Goal: Task Accomplishment & Management: Manage account settings

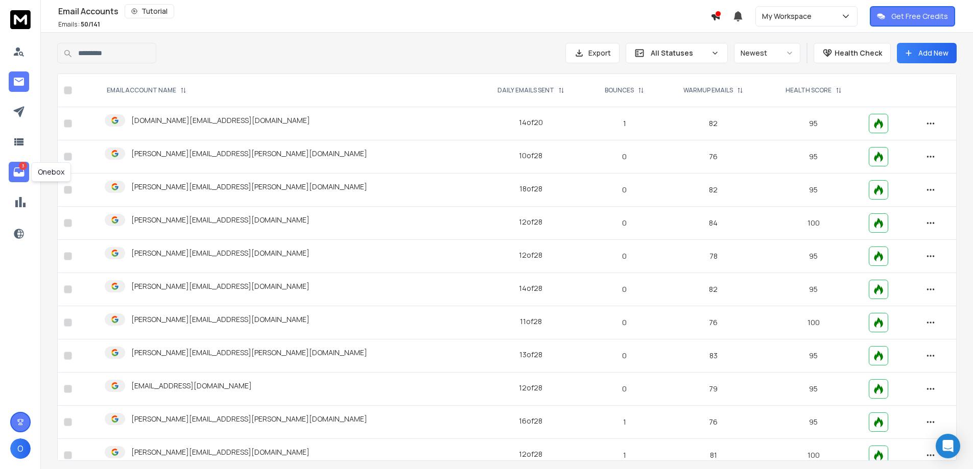
click at [16, 167] on icon at bounding box center [18, 171] width 11 height 9
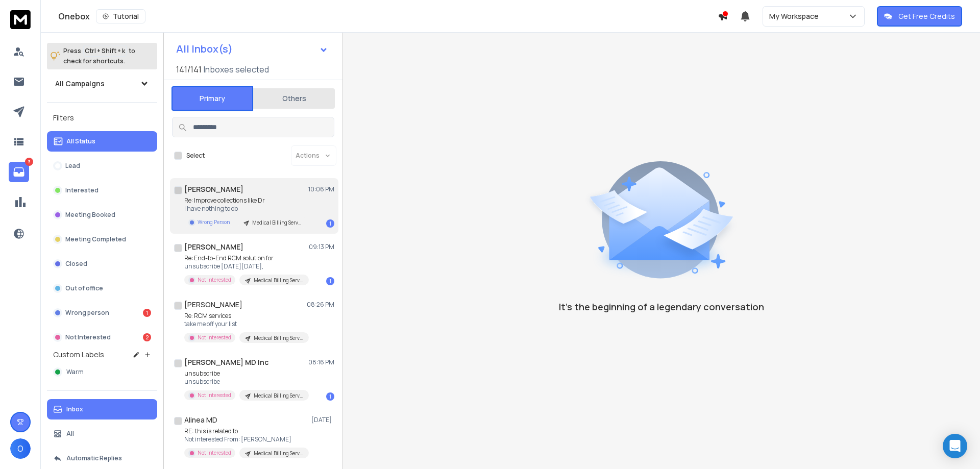
click at [286, 196] on div "Jessica Ditto 10:06 PM Re: Improve collections like Dr I have nothing to do Wro…" at bounding box center [259, 205] width 150 height 43
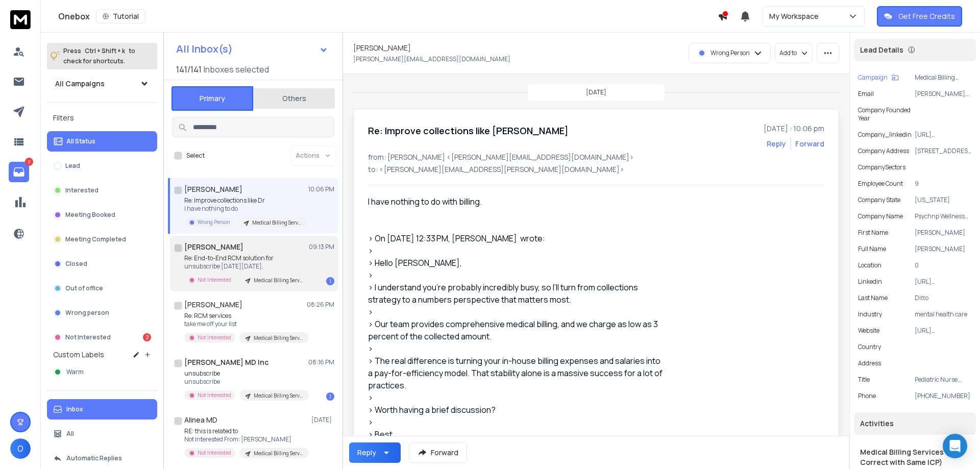
click at [268, 281] on p "Medical Billing Services (V3) - Test leads" at bounding box center [278, 281] width 49 height 8
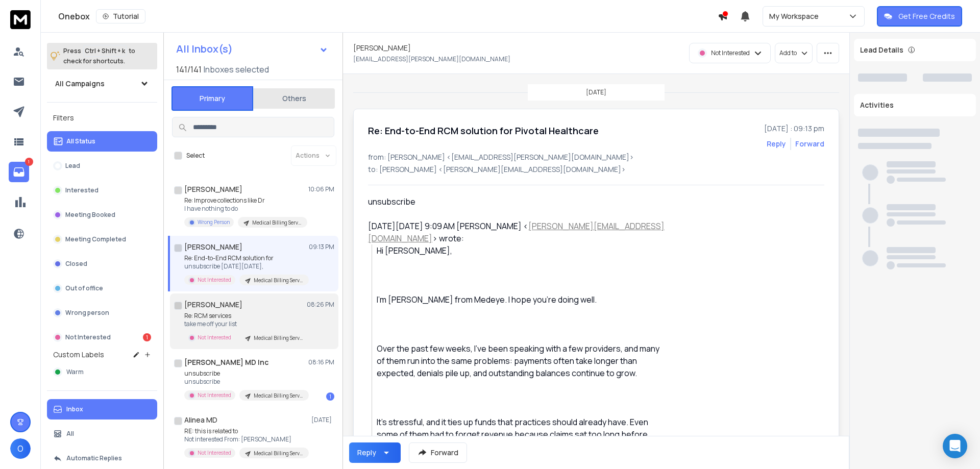
click at [257, 324] on p "take me off your list" at bounding box center [245, 324] width 123 height 8
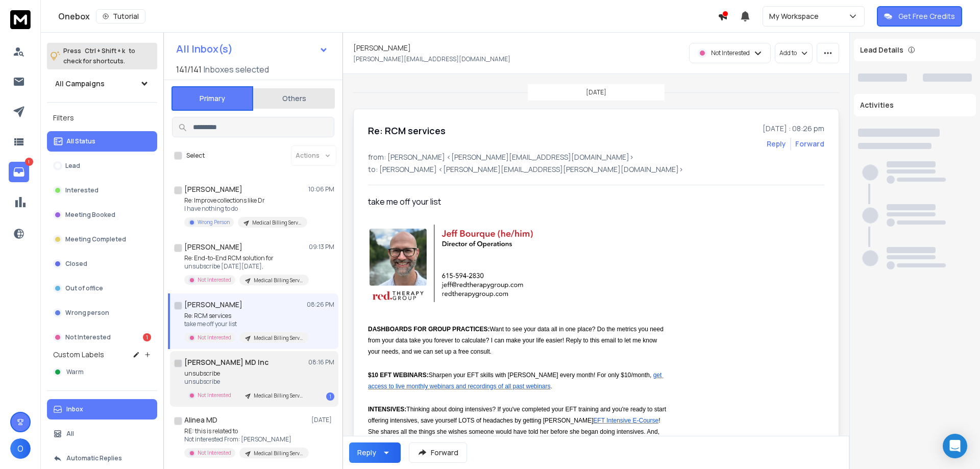
click at [266, 373] on p "unsubscribe" at bounding box center [245, 374] width 123 height 8
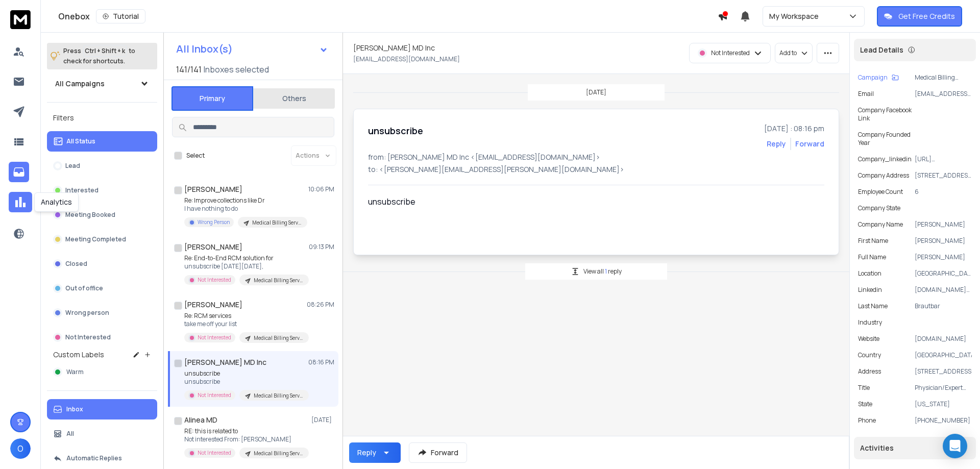
click at [22, 199] on icon at bounding box center [20, 202] width 15 height 15
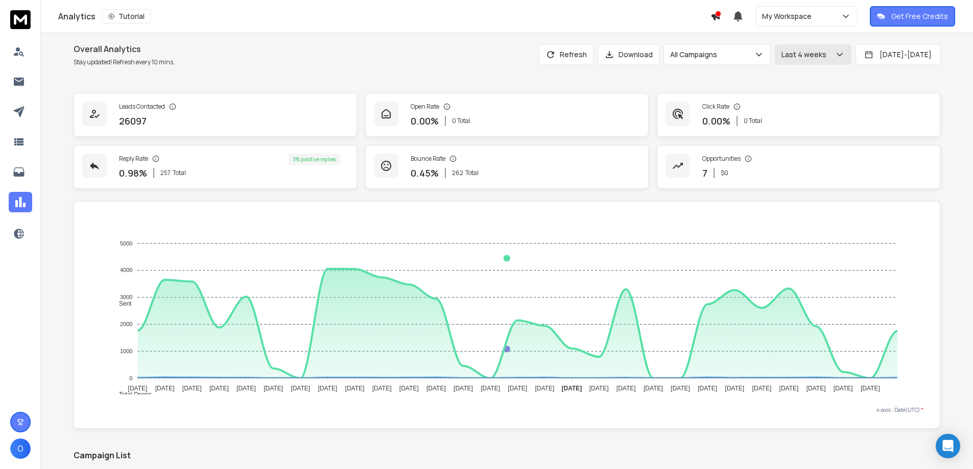
click at [793, 59] on p "Last 4 weeks" at bounding box center [805, 55] width 49 height 10
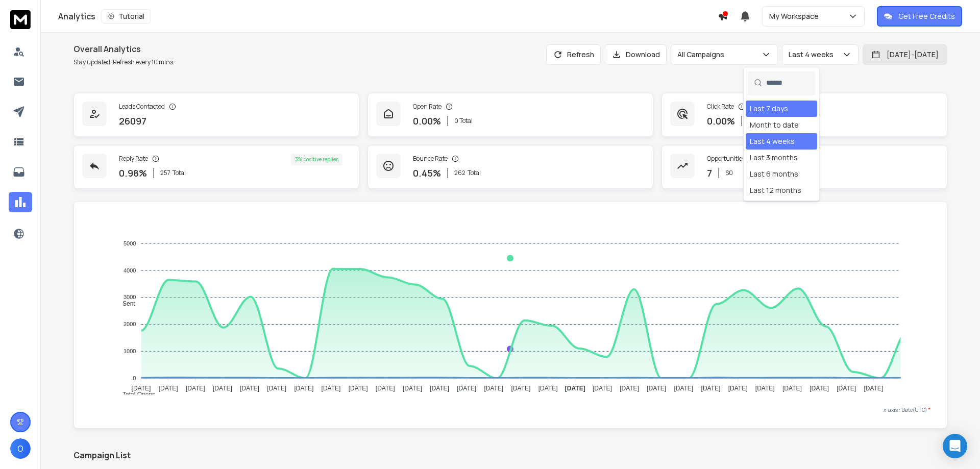
click at [863, 52] on button "15 Sep 2025 - 13 Oct 2025" at bounding box center [905, 54] width 85 height 20
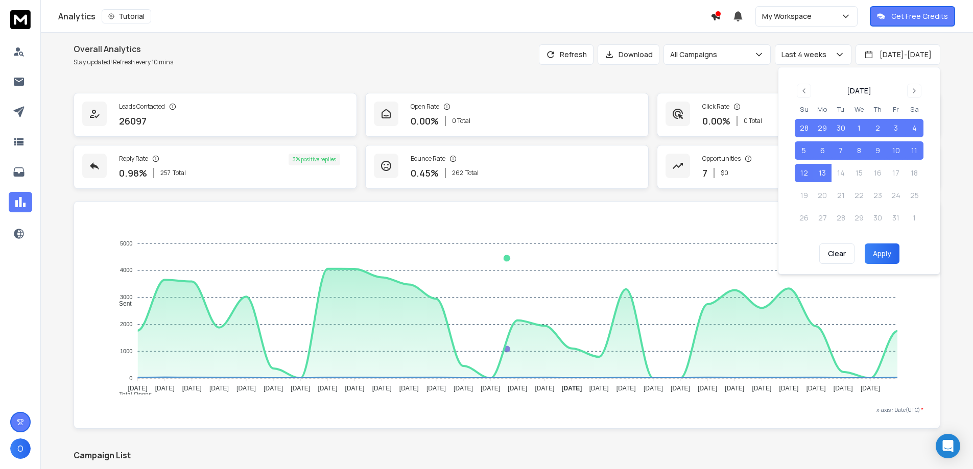
click at [825, 174] on button "13" at bounding box center [822, 173] width 18 height 18
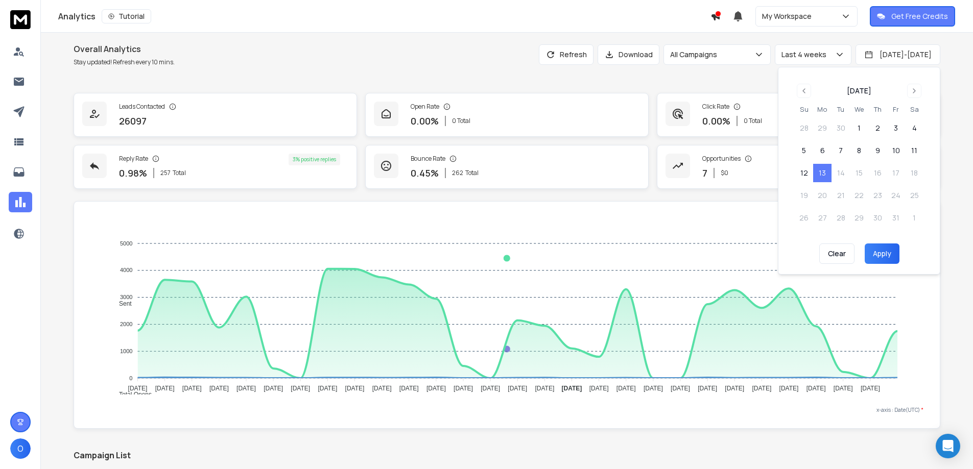
click at [825, 174] on button "13" at bounding box center [822, 173] width 18 height 18
click at [824, 173] on button "13" at bounding box center [822, 173] width 18 height 18
click at [883, 250] on button "Apply" at bounding box center [881, 254] width 35 height 20
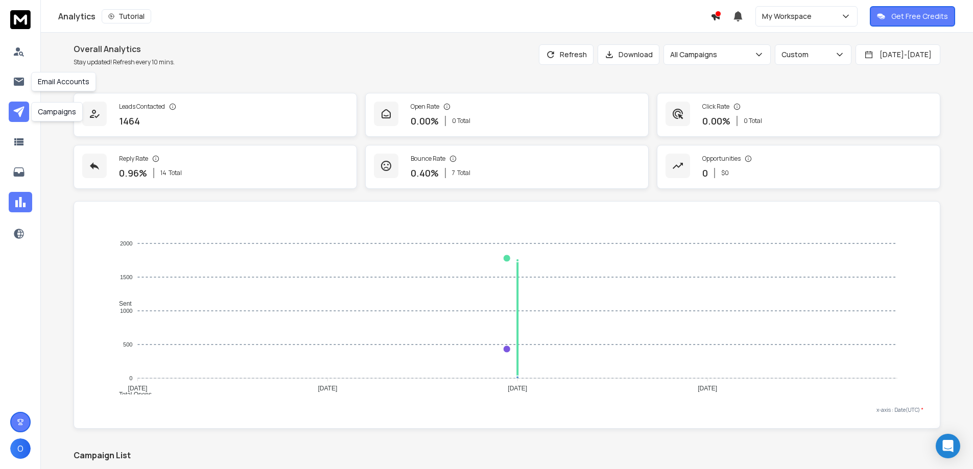
click at [25, 106] on icon at bounding box center [19, 112] width 12 height 12
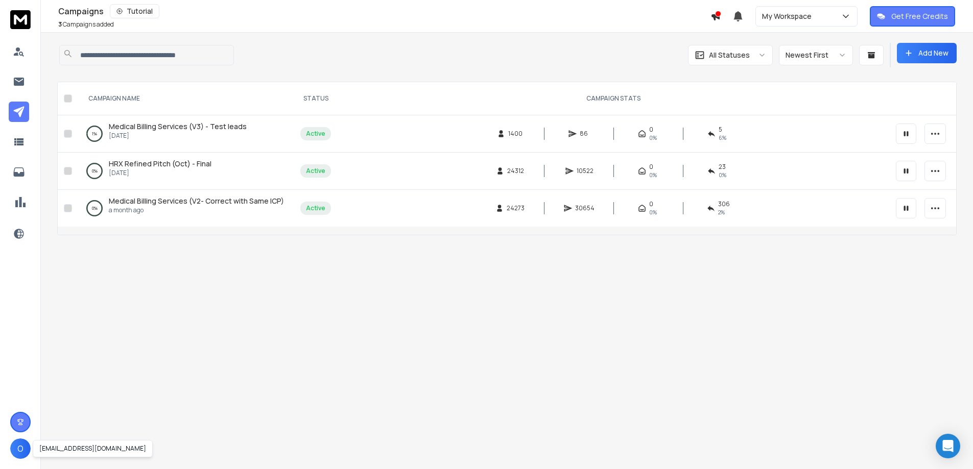
click at [17, 447] on span "O" at bounding box center [20, 449] width 20 height 20
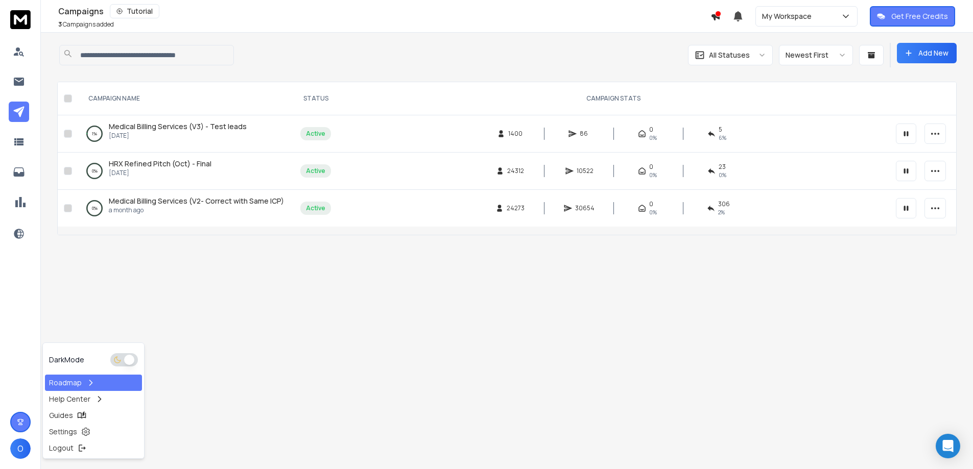
click at [43, 448] on div "Roadmap Help Center Guides Settings Logout" at bounding box center [93, 416] width 101 height 86
click at [48, 450] on div "Logout" at bounding box center [93, 448] width 97 height 16
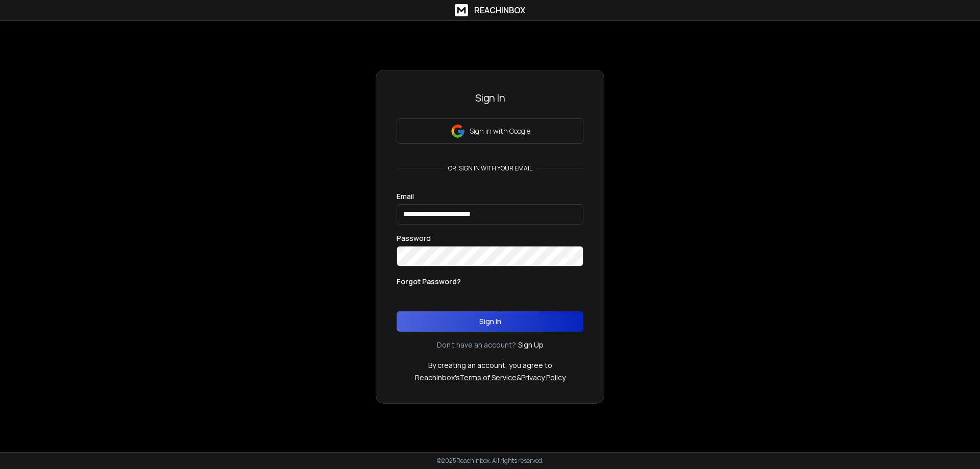
click at [494, 215] on input "**********" at bounding box center [490, 214] width 187 height 20
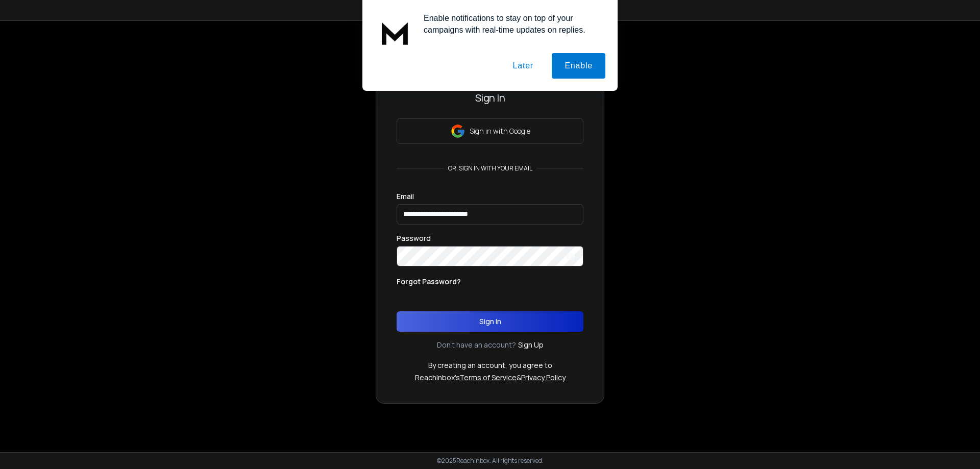
drag, startPoint x: 501, startPoint y: 213, endPoint x: 505, endPoint y: 221, distance: 8.2
click at [501, 214] on input "**********" at bounding box center [490, 214] width 187 height 20
type input "**********"
drag, startPoint x: 462, startPoint y: 318, endPoint x: 486, endPoint y: 307, distance: 26.8
click at [462, 318] on button "Sign In" at bounding box center [490, 321] width 187 height 20
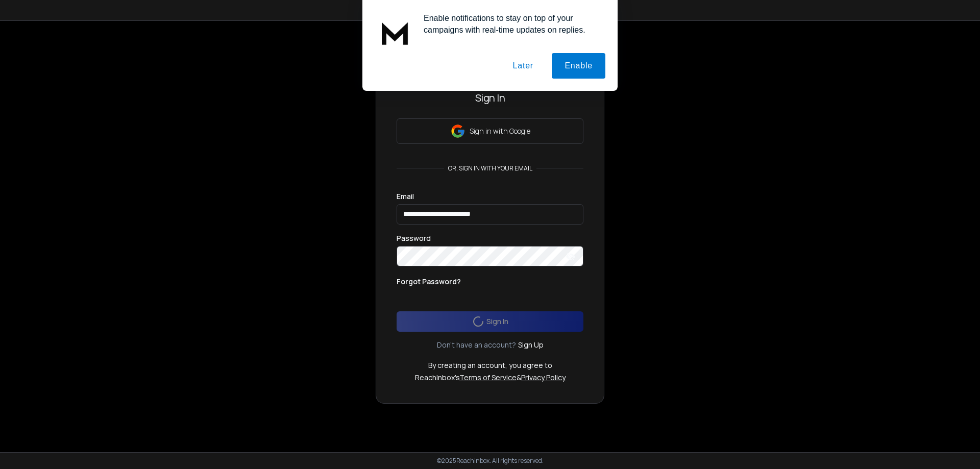
drag, startPoint x: 520, startPoint y: 61, endPoint x: 488, endPoint y: 97, distance: 48.1
click at [521, 63] on button "Later" at bounding box center [523, 66] width 46 height 26
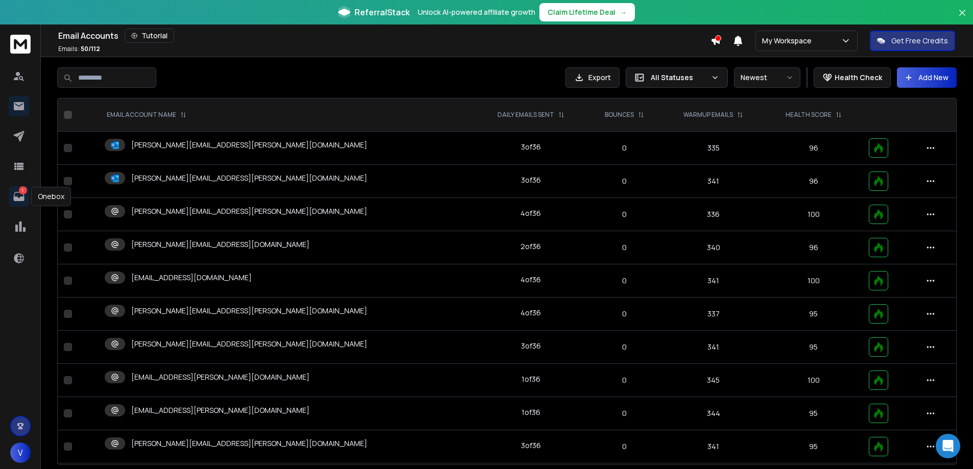
click at [16, 195] on icon at bounding box center [19, 196] width 12 height 12
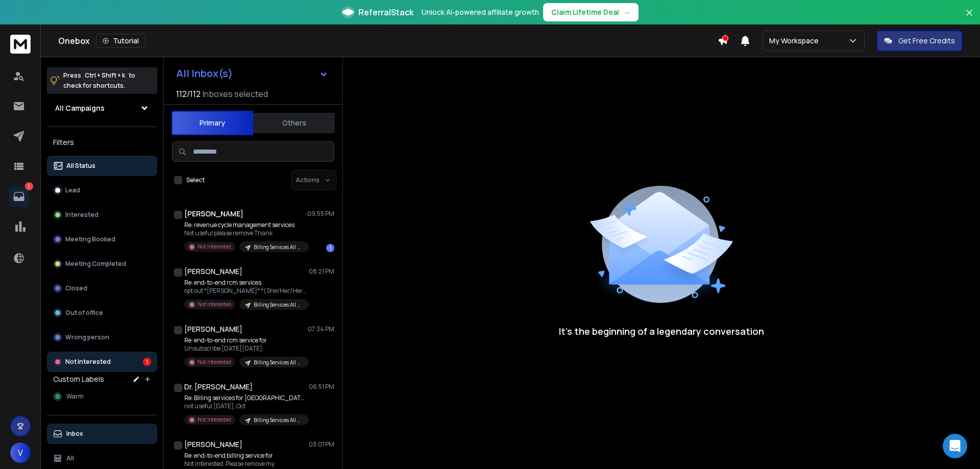
click at [115, 360] on button "Not Interested 1" at bounding box center [102, 362] width 110 height 20
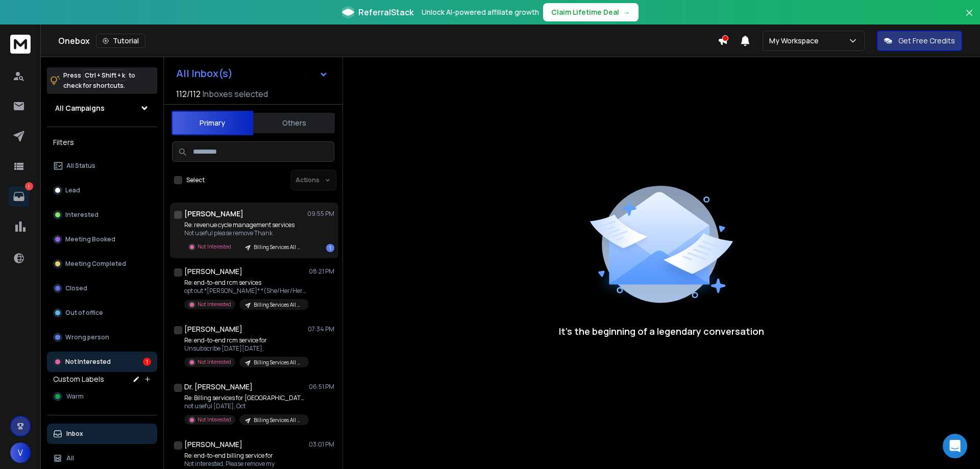
click at [224, 222] on p "Re: revenue cycle management services" at bounding box center [245, 225] width 123 height 8
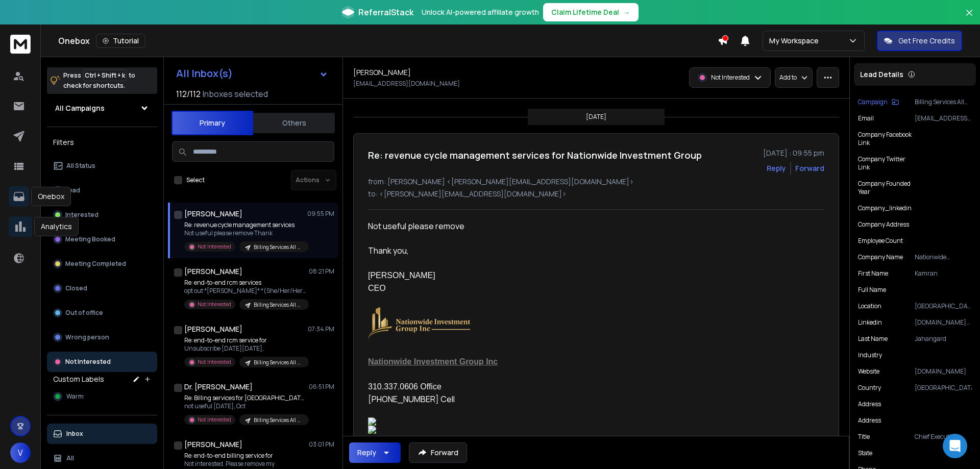
click at [18, 224] on icon at bounding box center [20, 226] width 15 height 15
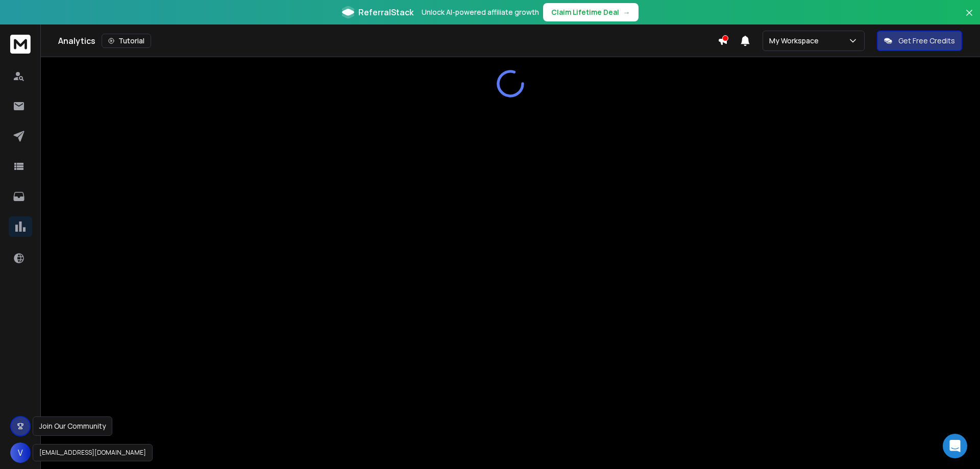
click at [16, 449] on span "V" at bounding box center [20, 453] width 20 height 20
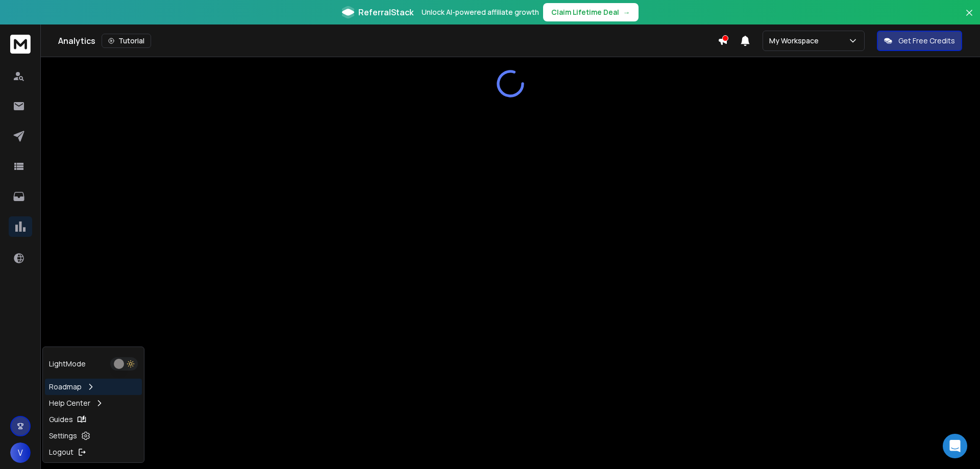
click at [122, 367] on button "button" at bounding box center [124, 363] width 28 height 13
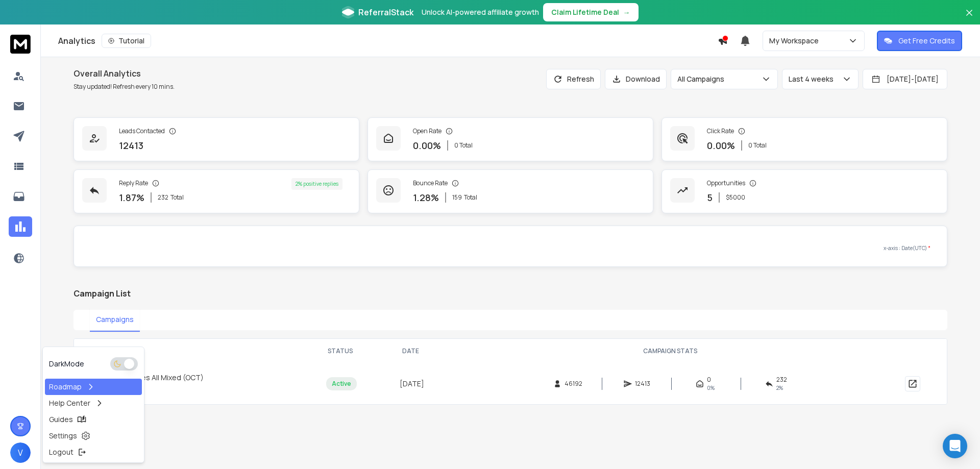
click at [7, 318] on div "V" at bounding box center [20, 249] width 41 height 449
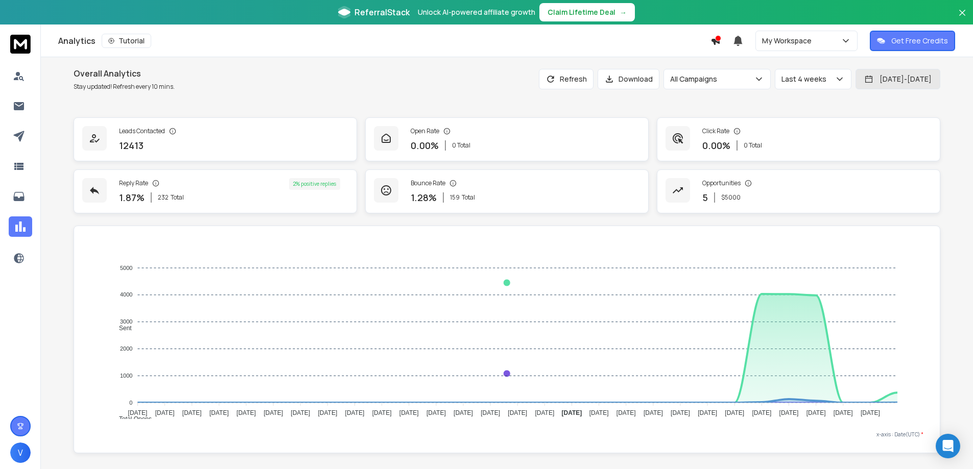
click at [884, 80] on button "15 Sep 2025 - 13 Oct 2025" at bounding box center [897, 79] width 85 height 20
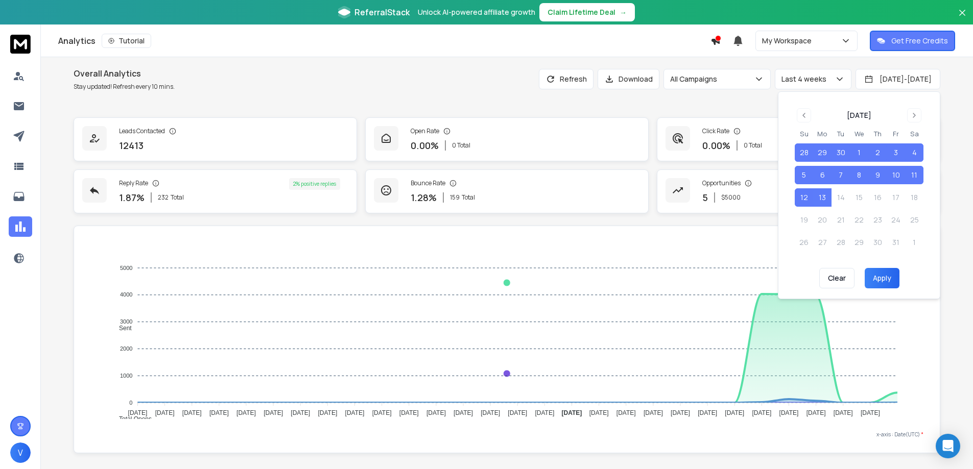
click at [820, 198] on button "13" at bounding box center [822, 197] width 18 height 18
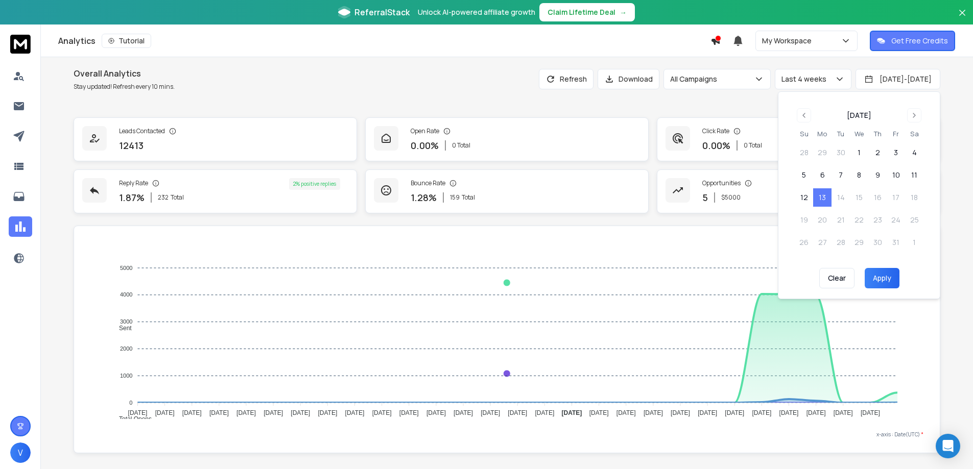
click at [820, 198] on button "13" at bounding box center [822, 197] width 18 height 18
click at [883, 277] on button "Apply" at bounding box center [881, 278] width 35 height 20
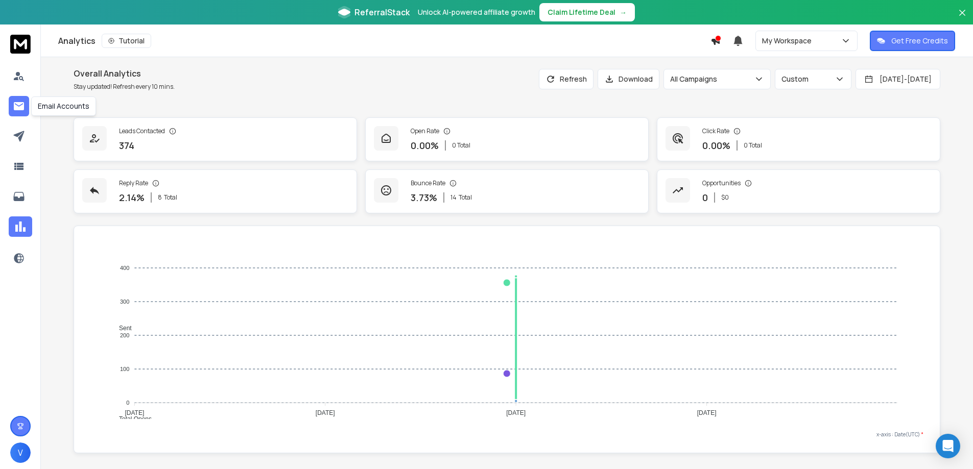
click at [25, 103] on link at bounding box center [19, 106] width 20 height 20
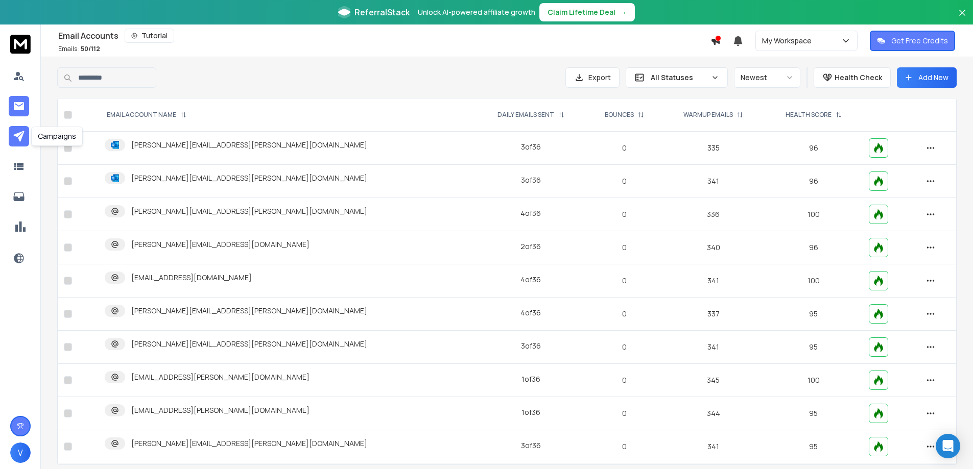
click at [11, 134] on link at bounding box center [19, 136] width 20 height 20
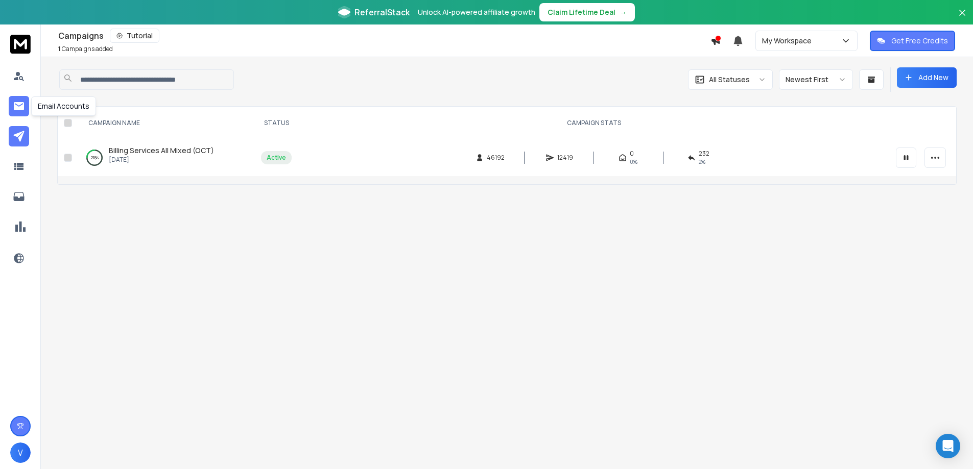
drag, startPoint x: 21, startPoint y: 109, endPoint x: 27, endPoint y: 114, distance: 8.0
click at [21, 110] on icon at bounding box center [19, 106] width 10 height 8
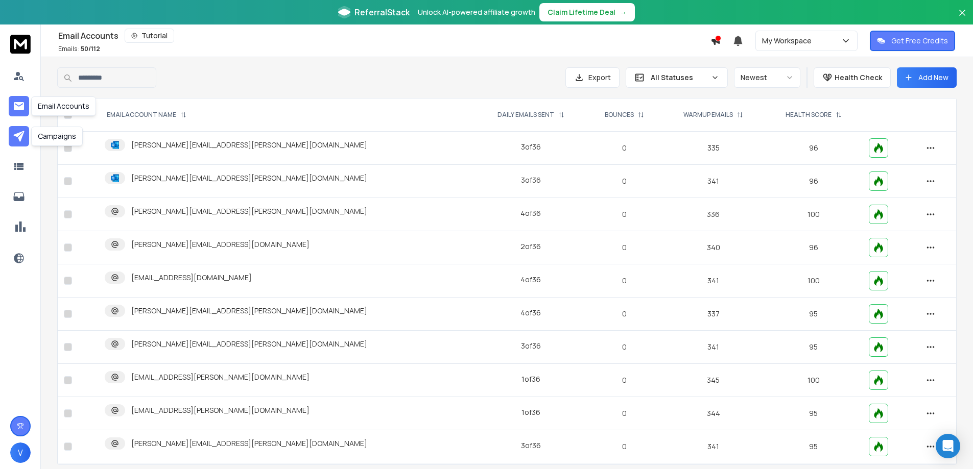
click at [21, 144] on link at bounding box center [19, 136] width 20 height 20
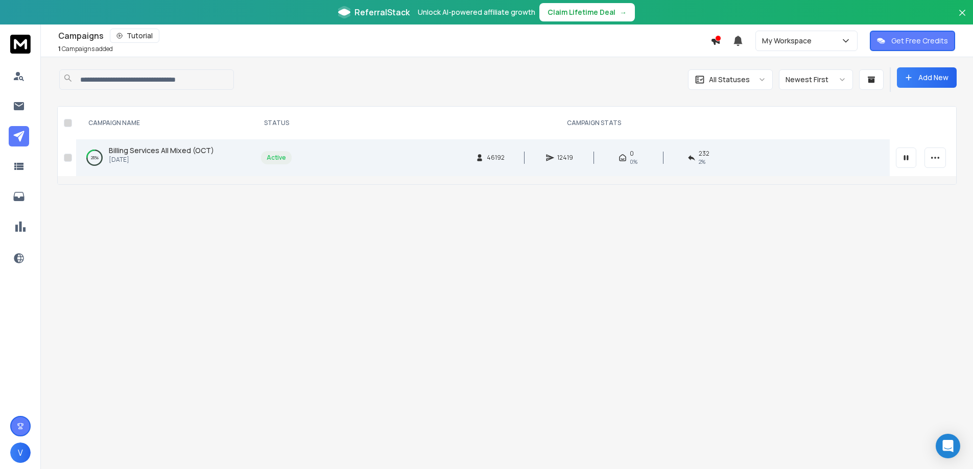
click at [215, 160] on div "26 % Billing Services All Mixed (OCT) 11 days ago" at bounding box center [165, 158] width 158 height 25
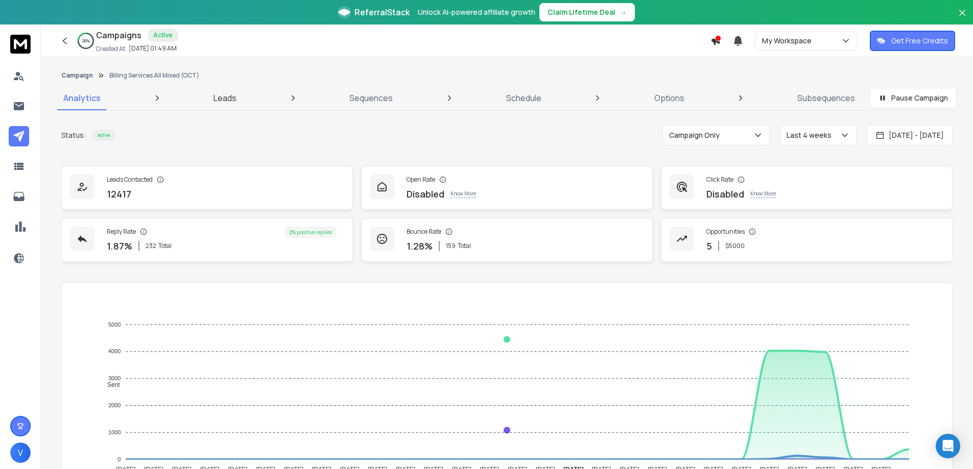
click at [223, 101] on p "Leads" at bounding box center [224, 98] width 23 height 12
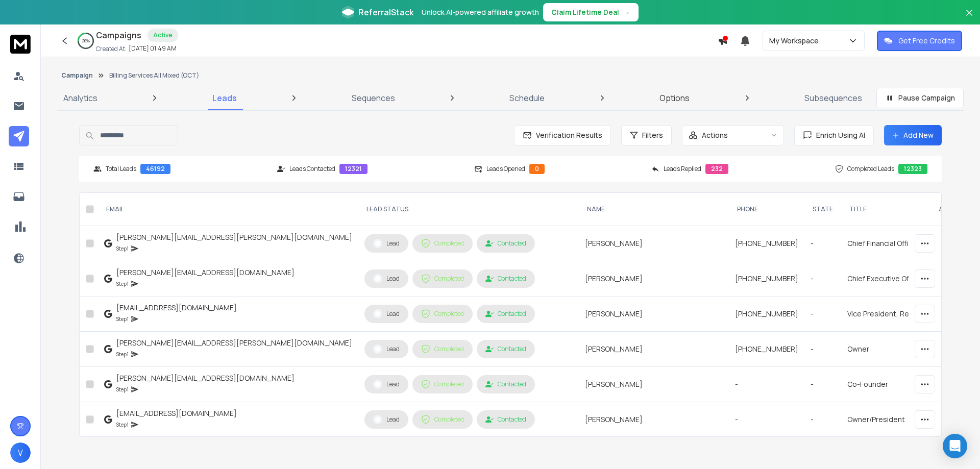
click at [685, 102] on p "Options" at bounding box center [675, 98] width 30 height 12
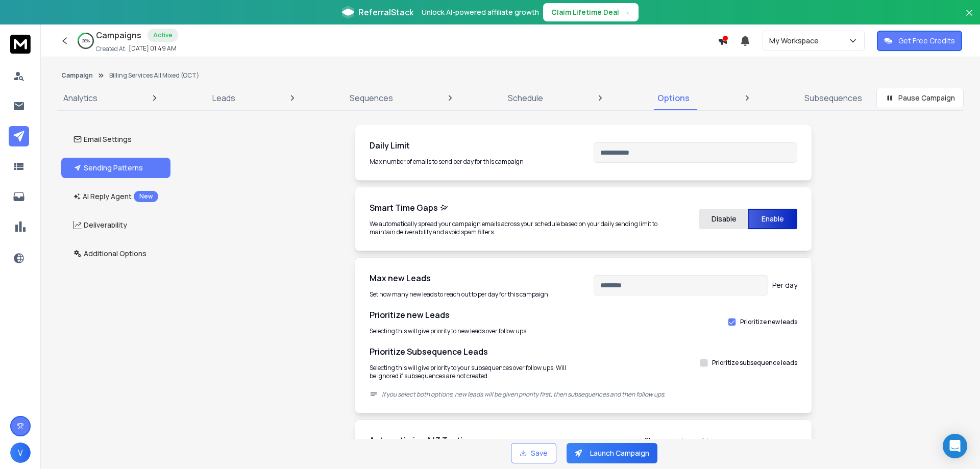
scroll to position [357, 0]
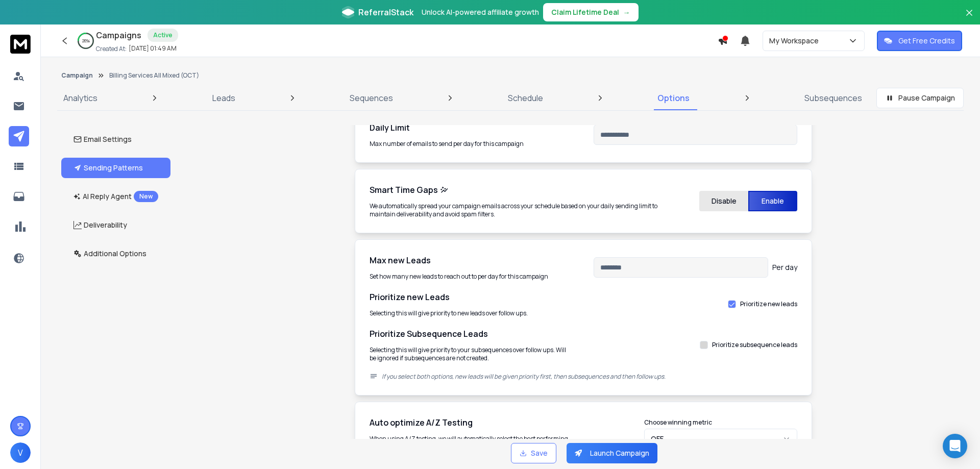
drag, startPoint x: 618, startPoint y: 269, endPoint x: 596, endPoint y: 271, distance: 22.1
click at [596, 271] on input "***" at bounding box center [681, 267] width 175 height 20
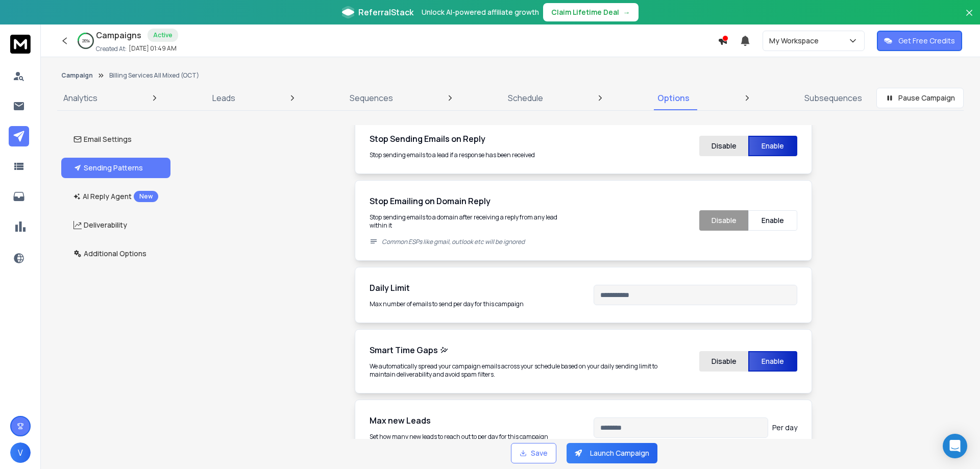
scroll to position [518, 0]
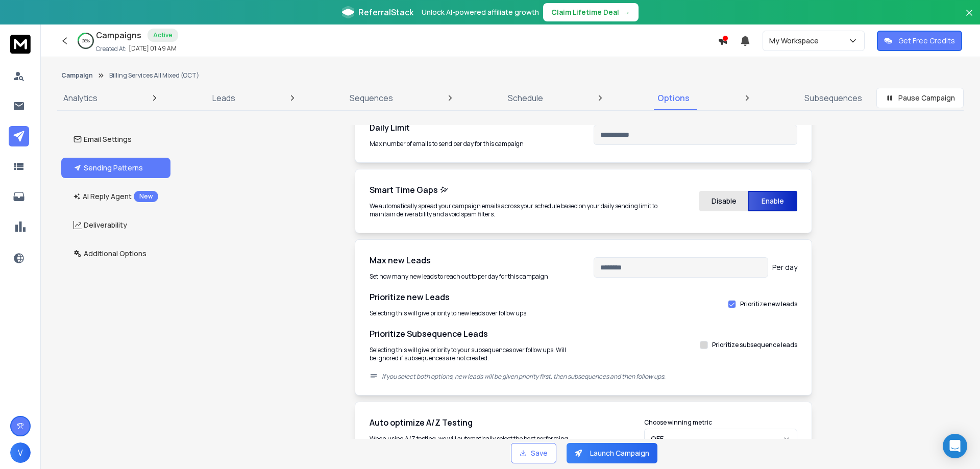
type input "***"
click at [888, 273] on div "Email Accounts Accounts to Use Select one or more accounts to send emails from …" at bounding box center [590, 282] width 806 height 314
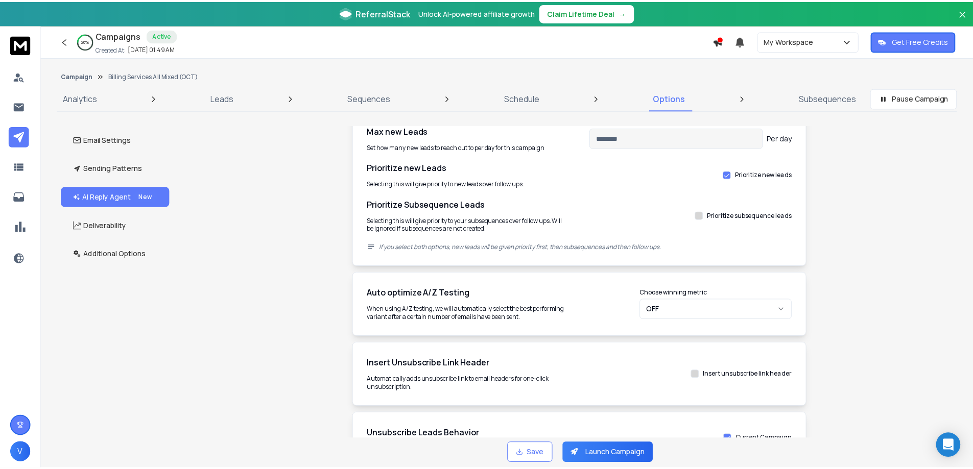
scroll to position [875, 0]
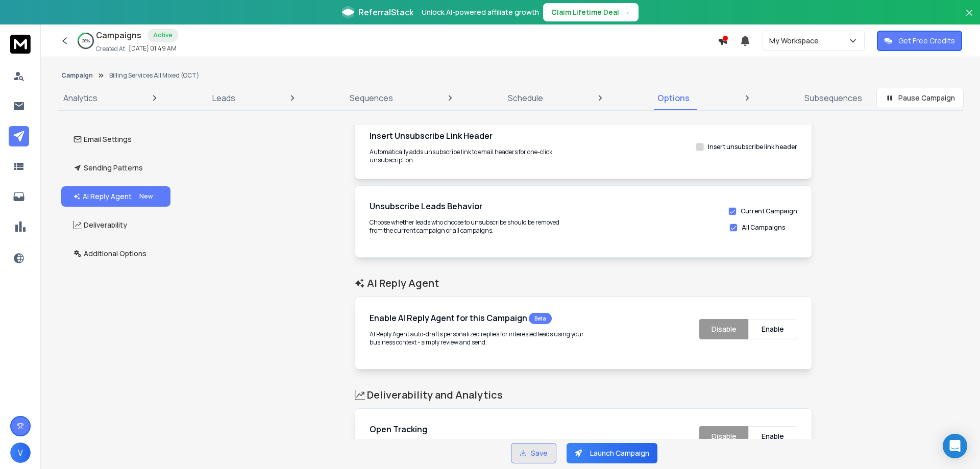
click at [525, 455] on icon "submit" at bounding box center [523, 455] width 6 height 2
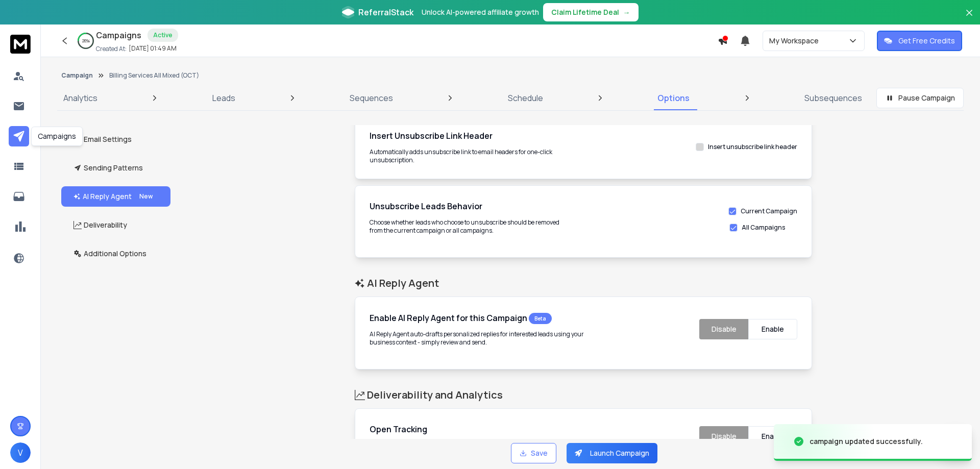
click at [21, 134] on icon at bounding box center [19, 136] width 12 height 12
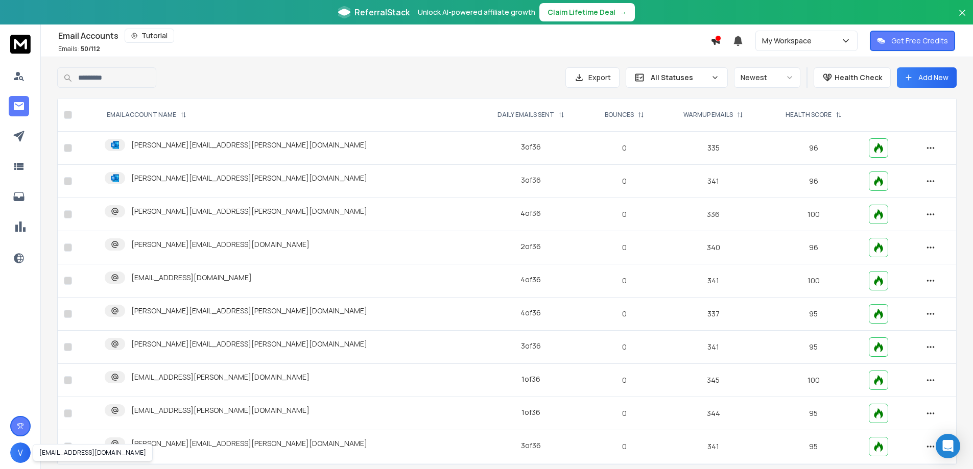
click at [15, 454] on span "V" at bounding box center [20, 453] width 20 height 20
click at [55, 437] on p "Settings" at bounding box center [63, 436] width 28 height 10
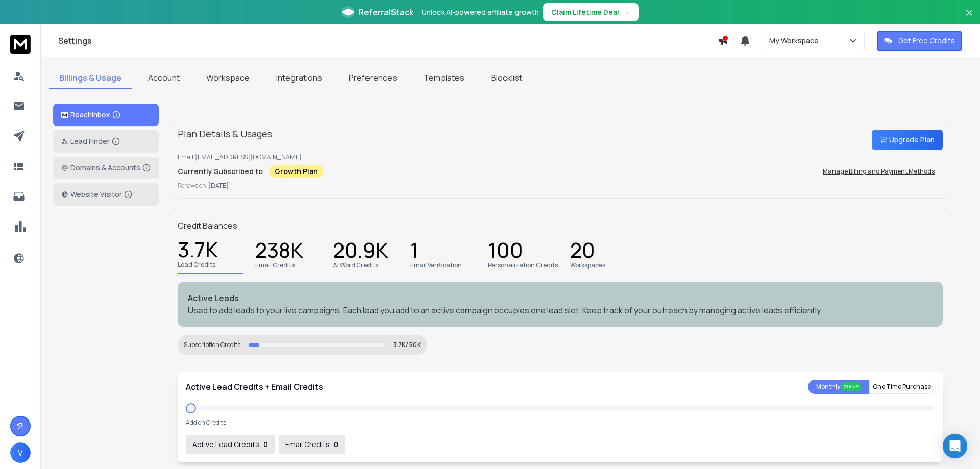
click at [838, 171] on p "Manage Billing and Payment Methods" at bounding box center [879, 171] width 112 height 8
click at [22, 456] on span "V" at bounding box center [20, 453] width 20 height 20
click at [84, 444] on div "Settings" at bounding box center [93, 436] width 97 height 16
click at [24, 453] on span "V" at bounding box center [20, 453] width 20 height 20
drag, startPoint x: 80, startPoint y: 450, endPoint x: 86, endPoint y: 447, distance: 6.9
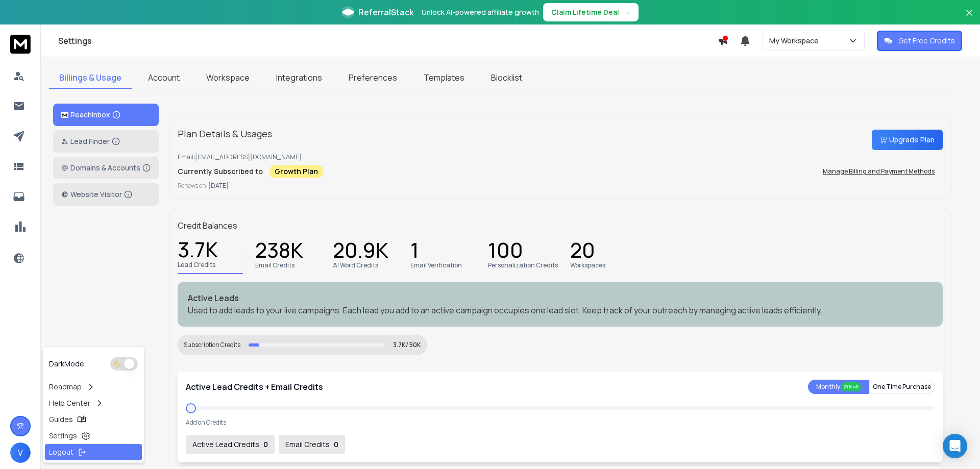
click at [80, 451] on icon at bounding box center [82, 452] width 9 height 9
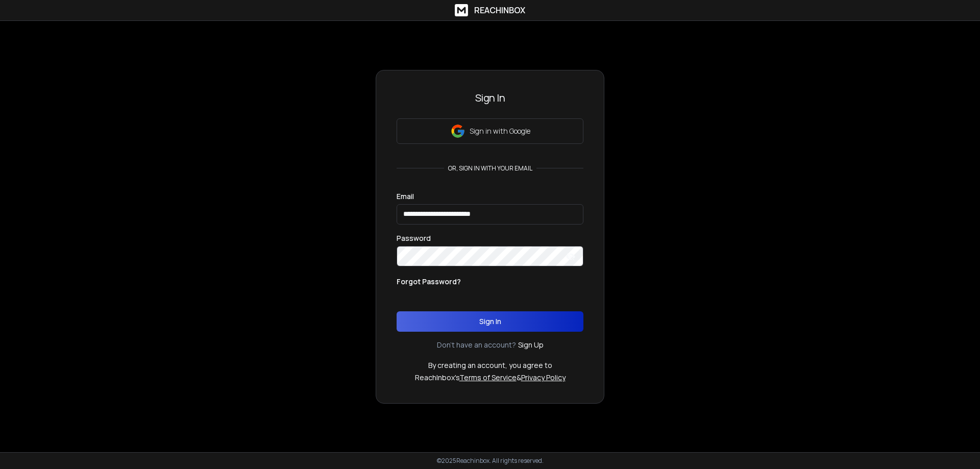
drag, startPoint x: 496, startPoint y: 212, endPoint x: 502, endPoint y: 223, distance: 12.2
click at [496, 212] on input "**********" at bounding box center [490, 214] width 187 height 20
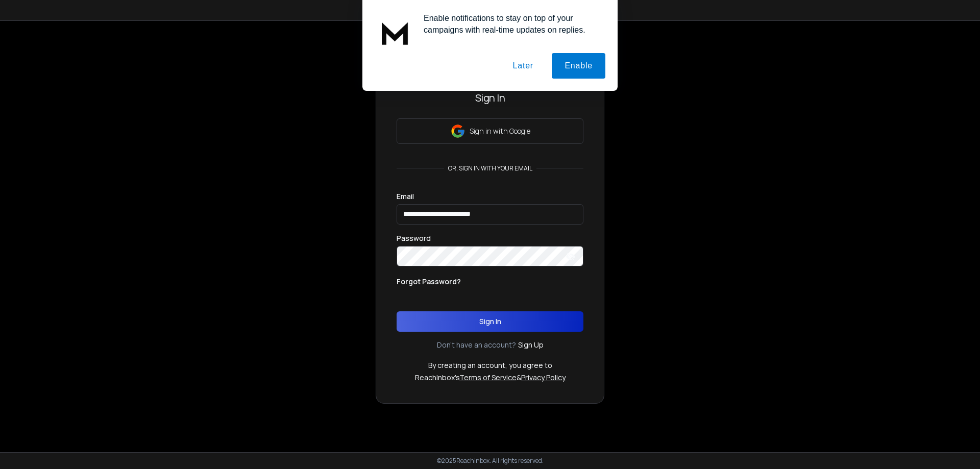
type input "**********"
drag, startPoint x: 471, startPoint y: 324, endPoint x: 482, endPoint y: 326, distance: 10.4
click at [472, 326] on button "Sign In" at bounding box center [490, 321] width 187 height 20
click at [527, 64] on button "Later" at bounding box center [523, 66] width 46 height 26
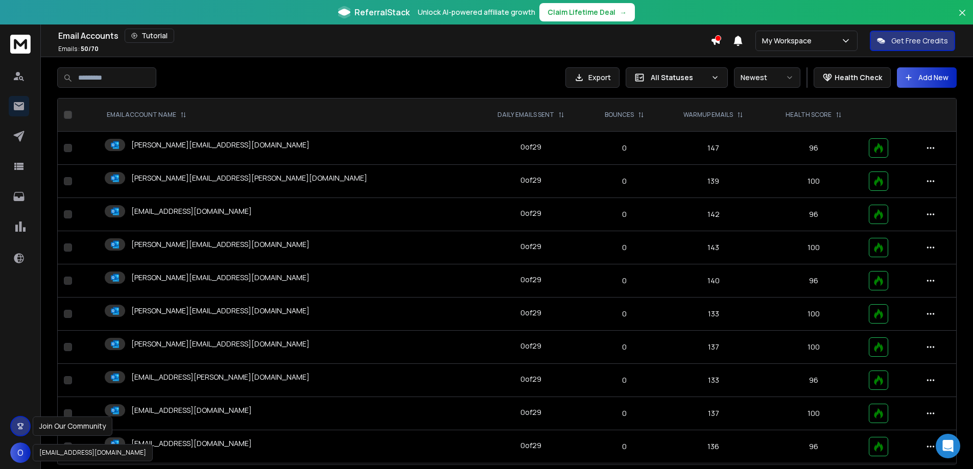
click at [22, 449] on span "O" at bounding box center [20, 453] width 20 height 20
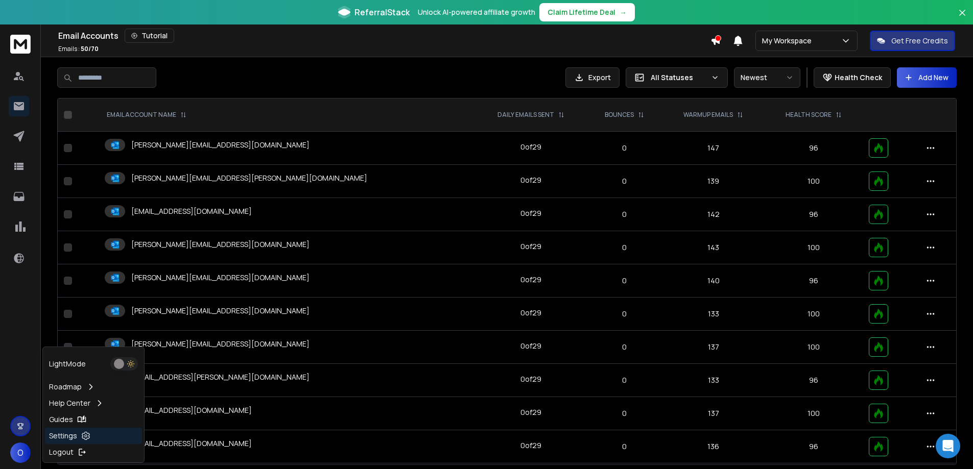
click at [68, 436] on p "Settings" at bounding box center [63, 436] width 28 height 10
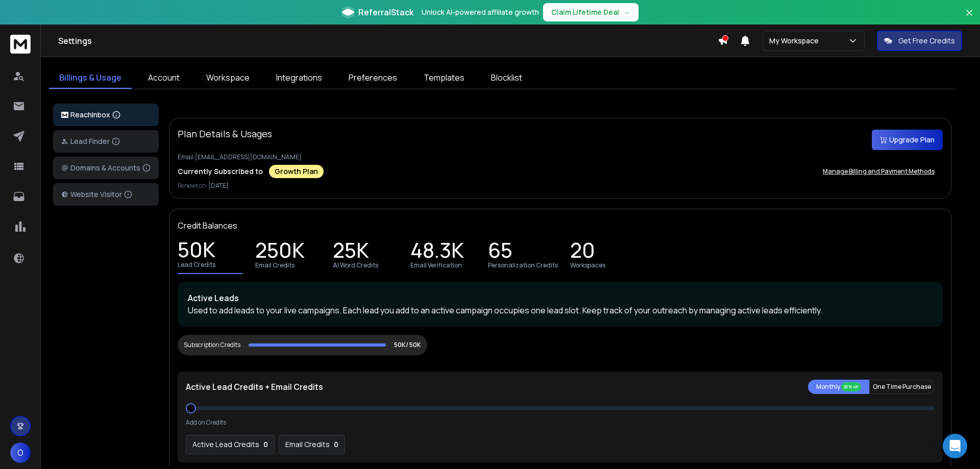
click at [874, 169] on p "Manage Billing and Payment Methods" at bounding box center [879, 171] width 112 height 8
click at [23, 446] on span "O" at bounding box center [20, 453] width 20 height 20
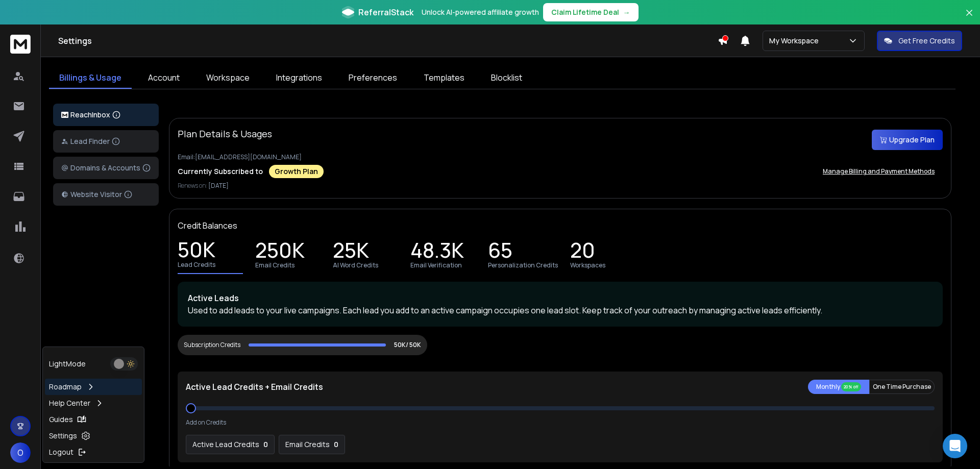
click at [90, 268] on div "ReachInbox Lead Finder Domains & Accounts Website Visitor Plan Details & Usages…" at bounding box center [502, 281] width 899 height 355
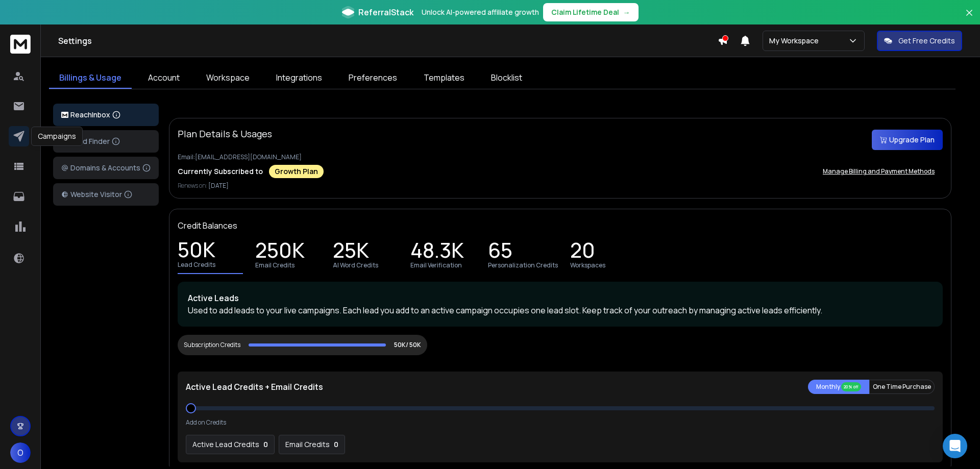
click at [14, 126] on link at bounding box center [19, 136] width 20 height 20
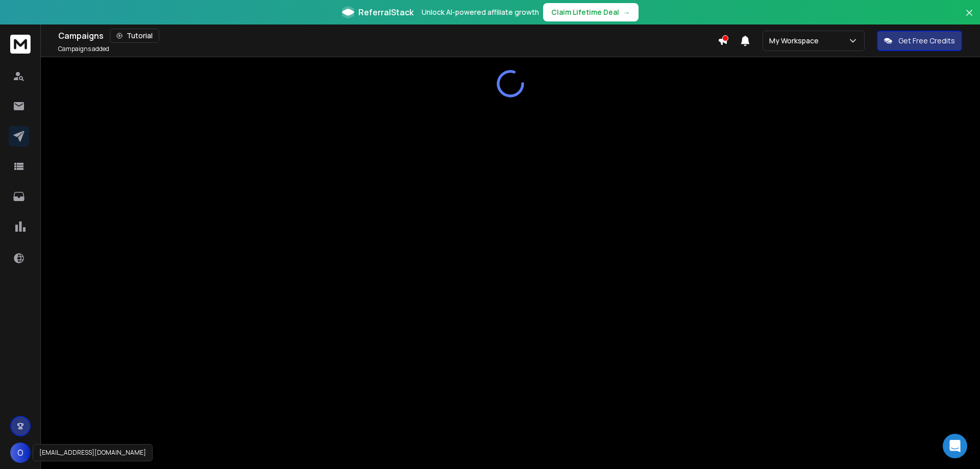
click at [26, 451] on span "O" at bounding box center [20, 453] width 20 height 20
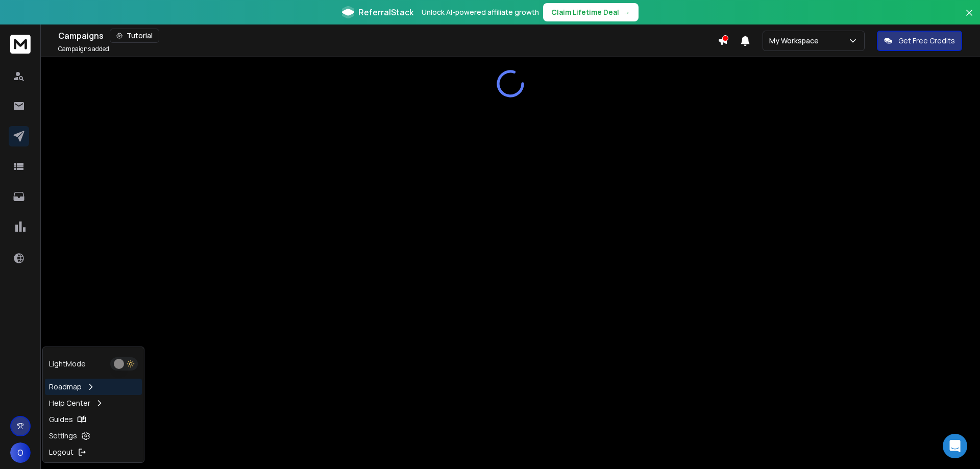
click at [123, 363] on button "button" at bounding box center [124, 363] width 28 height 13
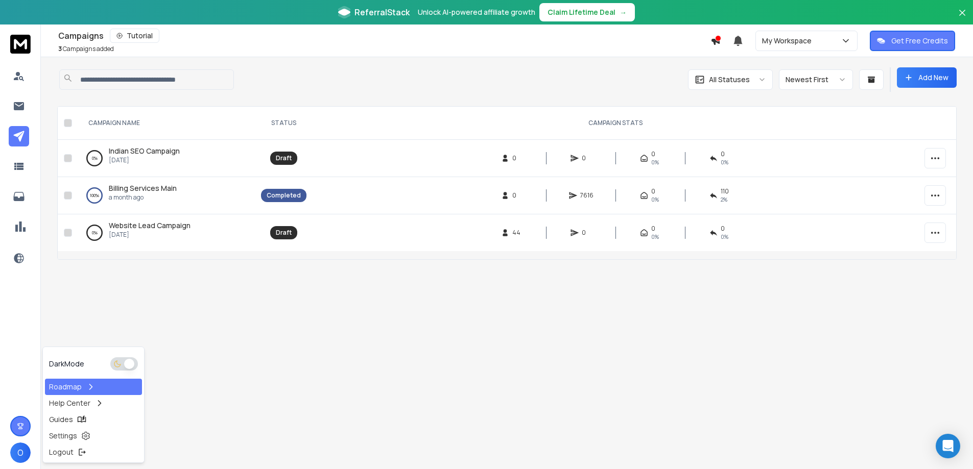
click at [28, 302] on div "O" at bounding box center [20, 249] width 41 height 449
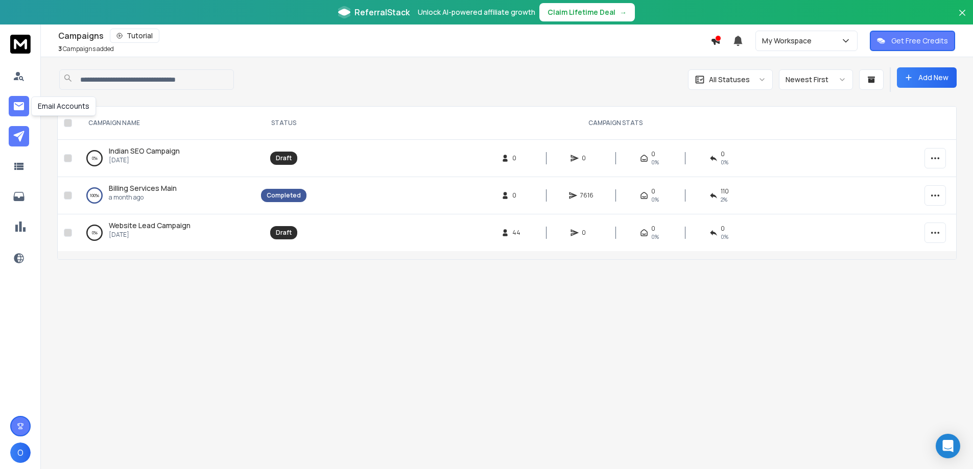
click at [18, 108] on icon at bounding box center [19, 106] width 10 height 8
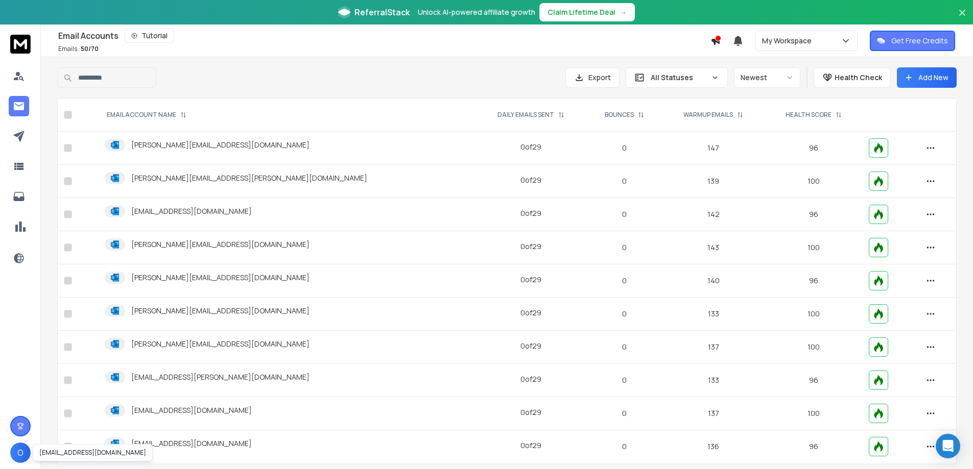
click at [26, 454] on span "O" at bounding box center [20, 453] width 20 height 20
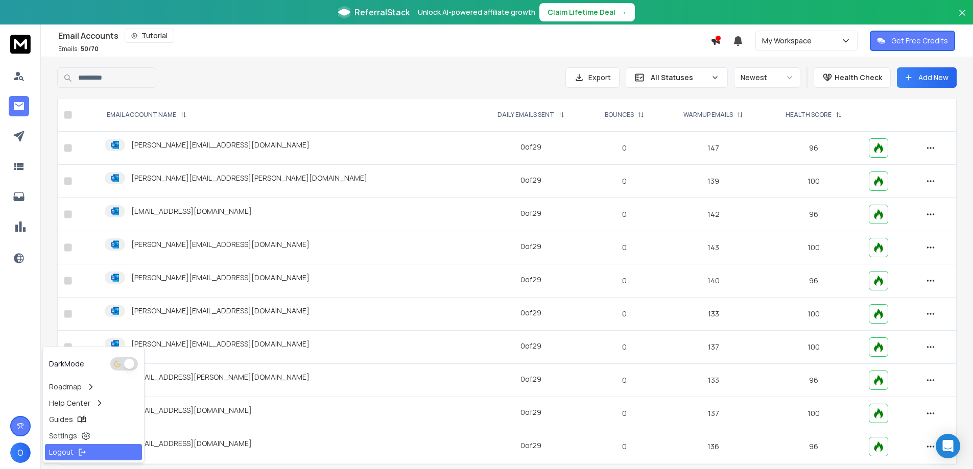
click at [73, 452] on div "Logout" at bounding box center [93, 452] width 97 height 16
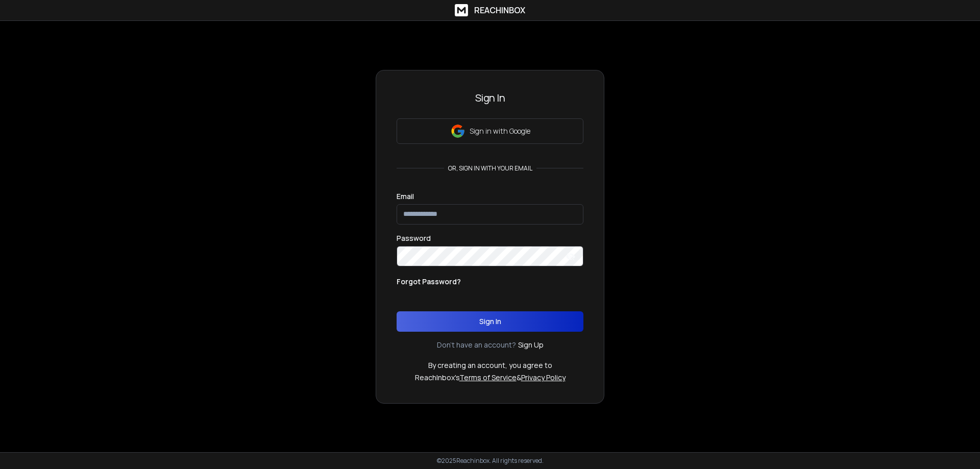
type input "**********"
click at [536, 218] on input "**********" at bounding box center [490, 214] width 187 height 20
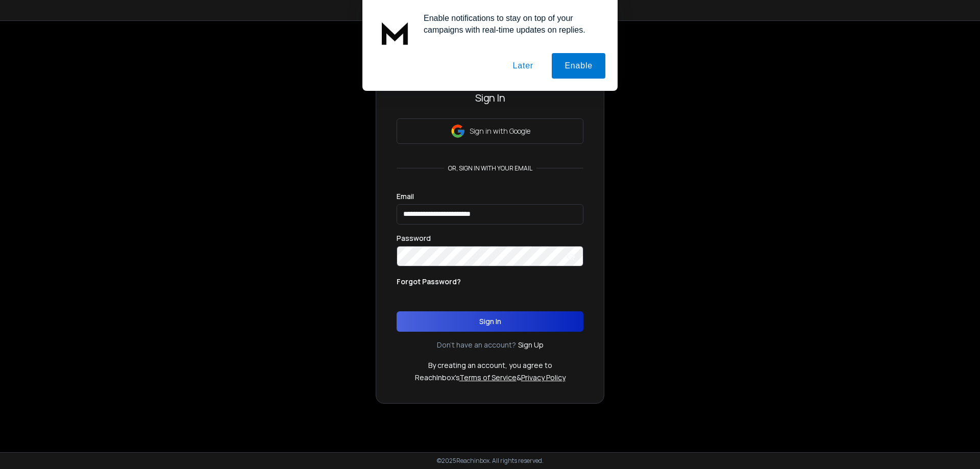
click at [664, 205] on div "**********" at bounding box center [490, 236] width 980 height 391
click at [526, 68] on button "Later" at bounding box center [523, 66] width 46 height 26
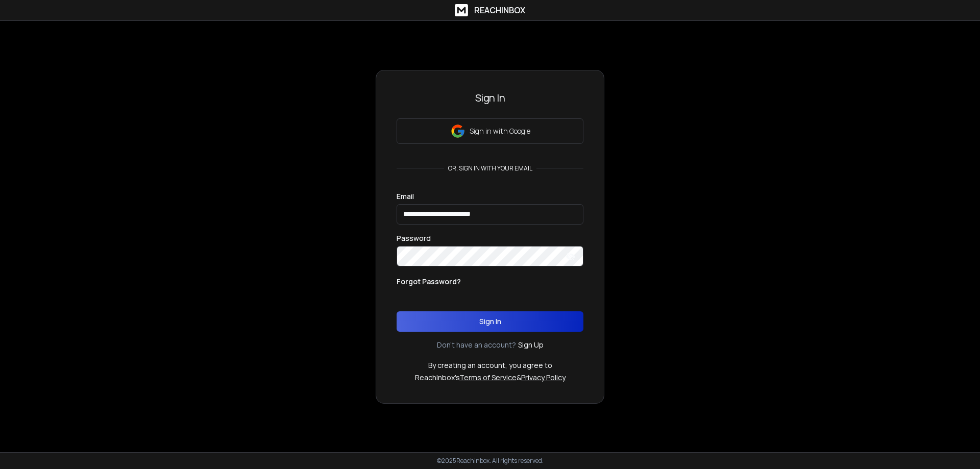
click at [510, 212] on input "**********" at bounding box center [490, 214] width 187 height 20
type input "**********"
drag, startPoint x: 477, startPoint y: 325, endPoint x: 483, endPoint y: 323, distance: 5.5
click at [477, 324] on button "Sign In" at bounding box center [490, 321] width 187 height 20
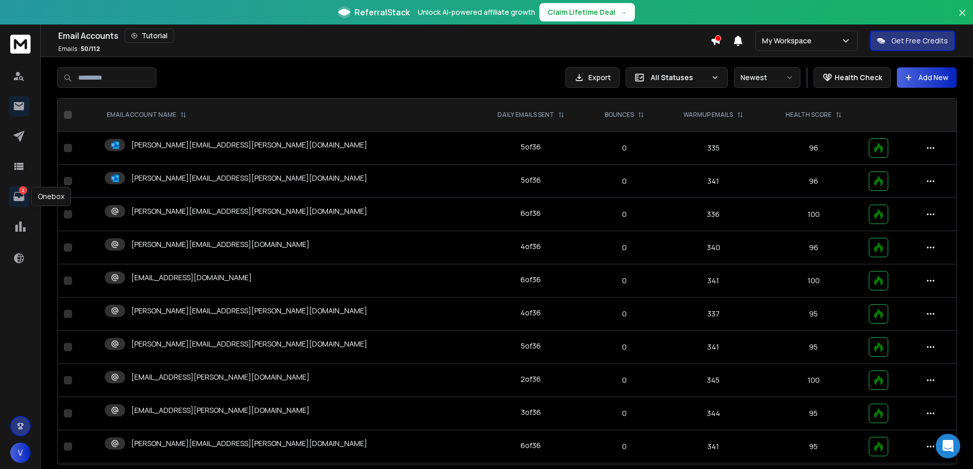
click at [23, 195] on p "2" at bounding box center [23, 190] width 8 height 8
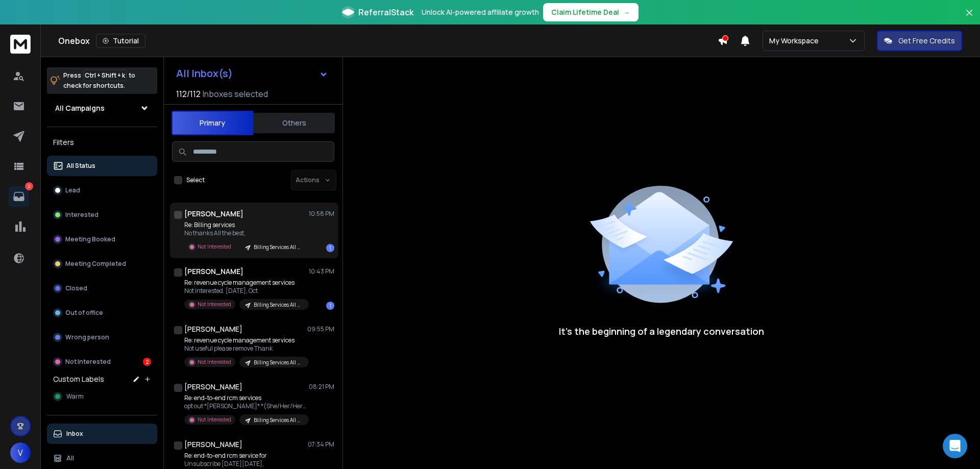
click at [259, 219] on div "[PERSON_NAME] 10:58 PM Re: Billing services No thanks All the best, Not Interes…" at bounding box center [259, 230] width 150 height 43
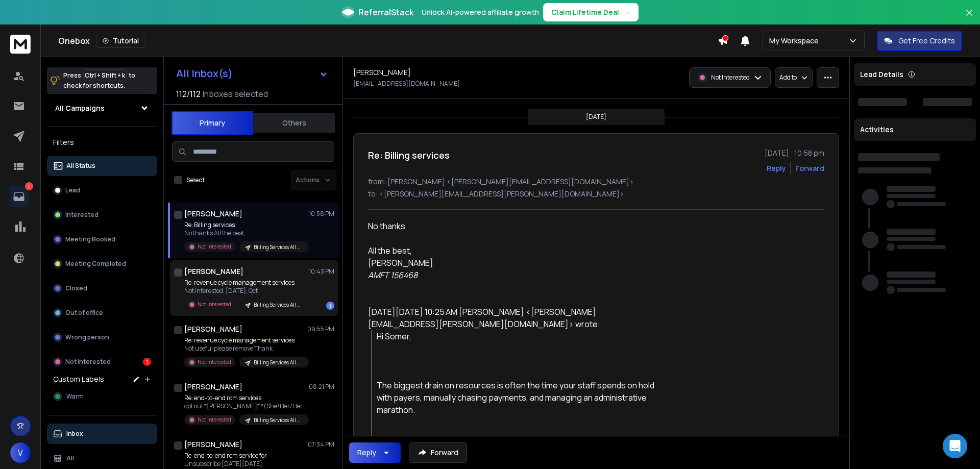
click at [255, 270] on div "[PERSON_NAME] 10:43 PM" at bounding box center [259, 272] width 150 height 10
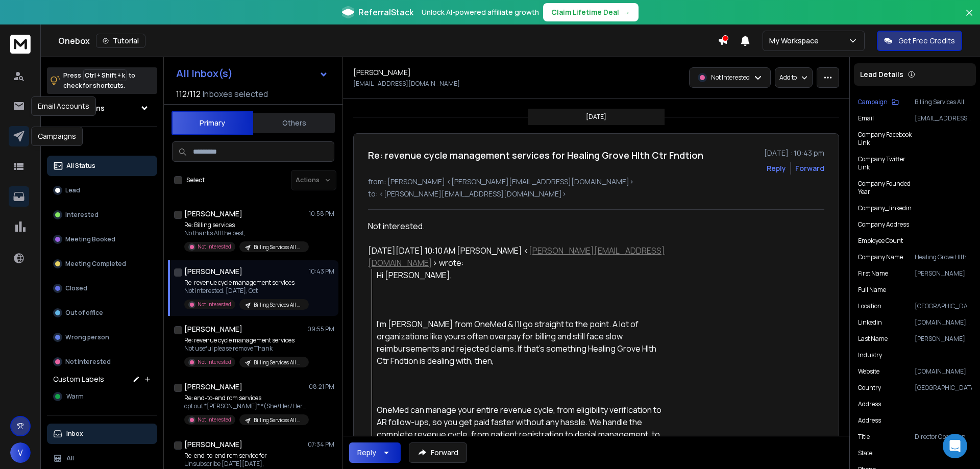
drag, startPoint x: 19, startPoint y: 131, endPoint x: 25, endPoint y: 133, distance: 5.8
click at [18, 132] on icon at bounding box center [19, 136] width 12 height 12
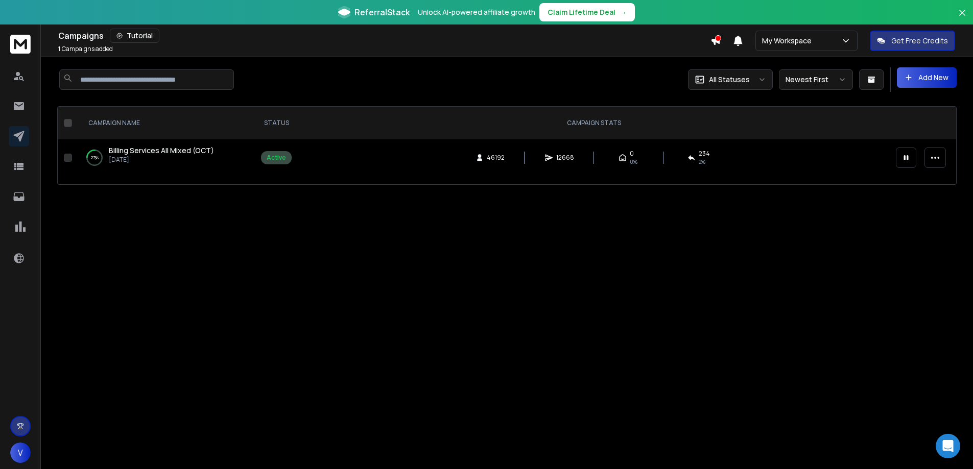
click at [217, 157] on div "27 % Billing Services All Mixed (OCT) [DATE]" at bounding box center [165, 158] width 158 height 25
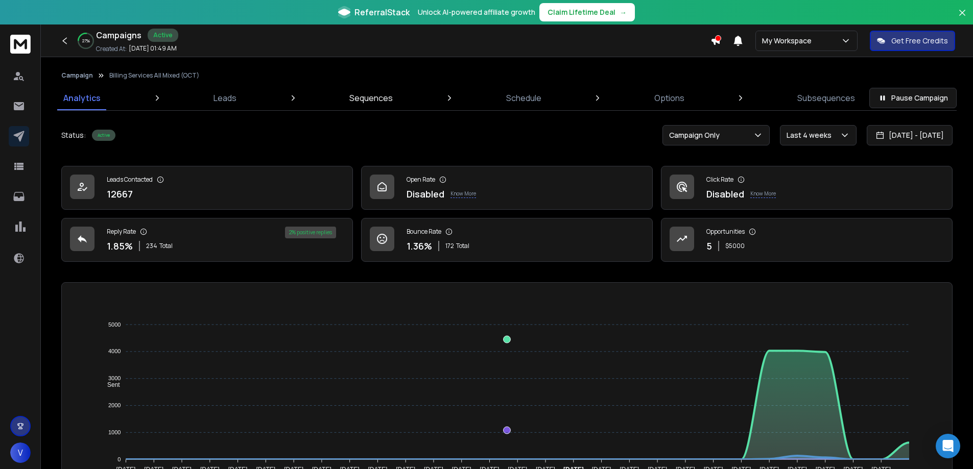
click at [372, 98] on p "Sequences" at bounding box center [370, 98] width 43 height 12
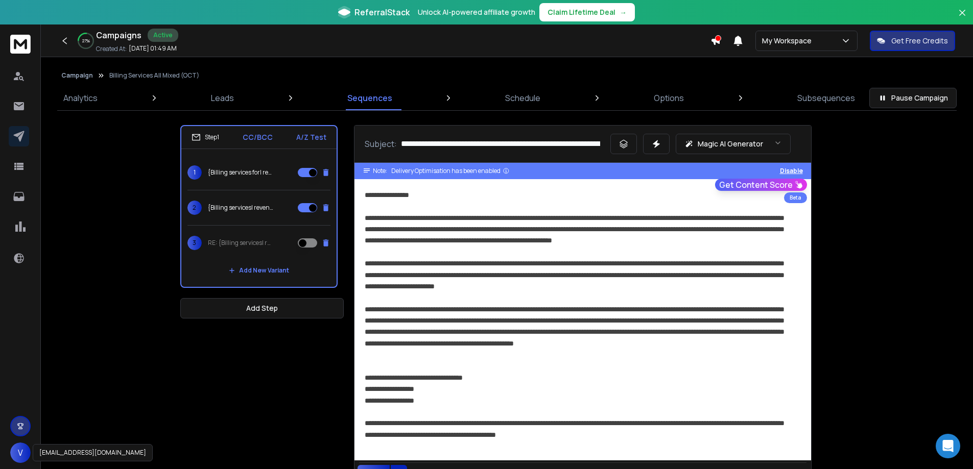
click at [18, 455] on span "V" at bounding box center [20, 453] width 20 height 20
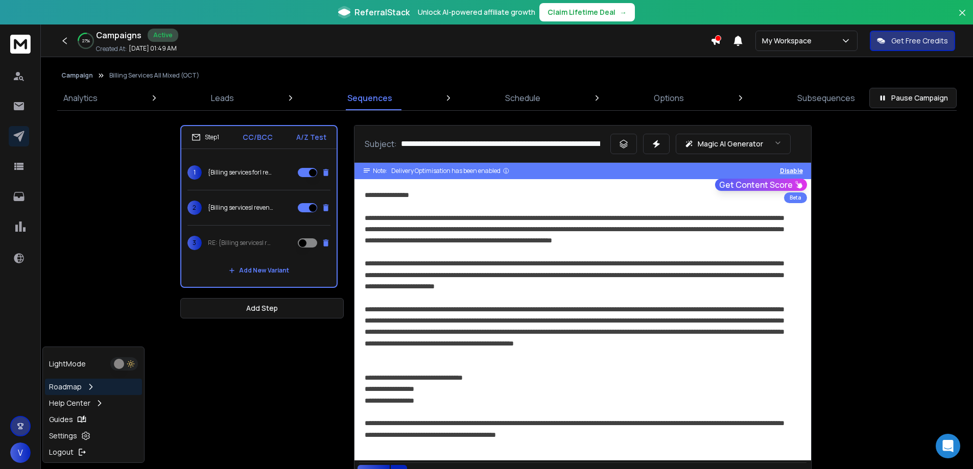
click at [125, 358] on button "button" at bounding box center [124, 363] width 28 height 13
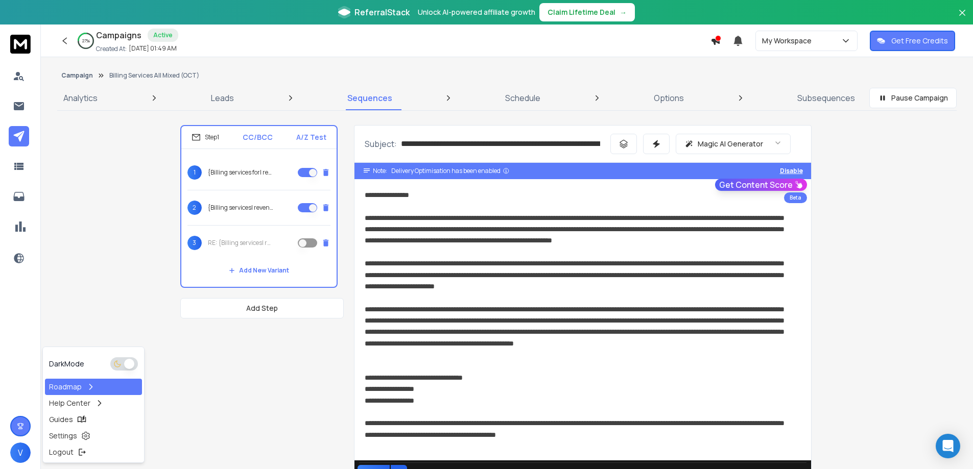
click at [124, 241] on div "**********" at bounding box center [506, 307] width 899 height 373
click at [225, 239] on p "RE: {Billing services| revenue cycle management services|end-to-end billing ser…" at bounding box center [240, 243] width 65 height 8
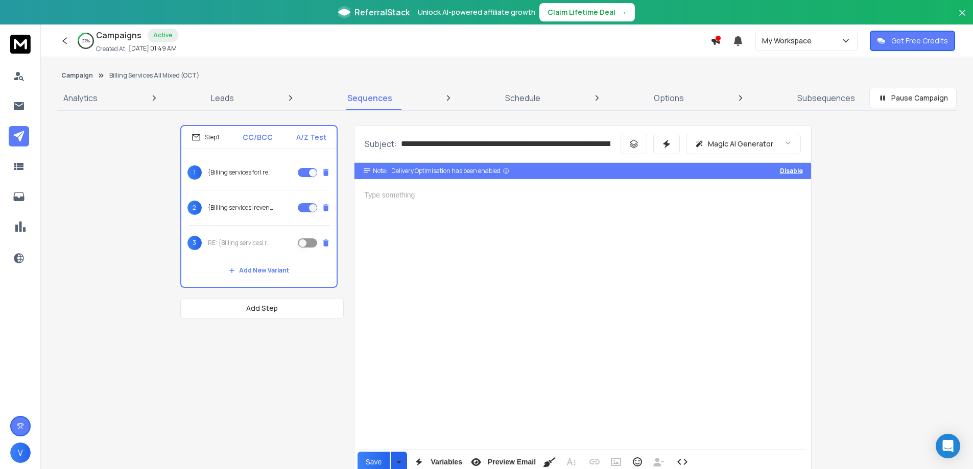
click at [234, 207] on p "{Billing services| revenue cycle management services|end-to-end billing service…" at bounding box center [240, 208] width 65 height 8
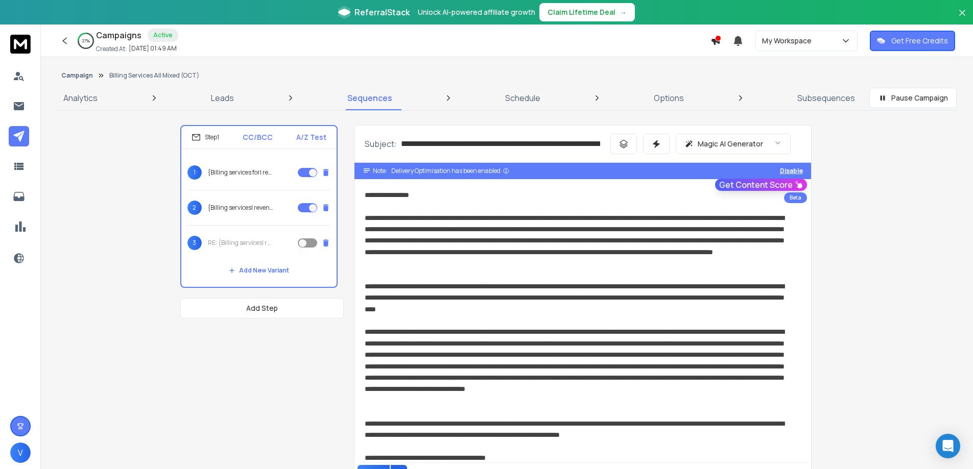
click at [234, 178] on div "1 {Billing services for| revenue cycle management services for|end-to-end billi…" at bounding box center [230, 172] width 86 height 14
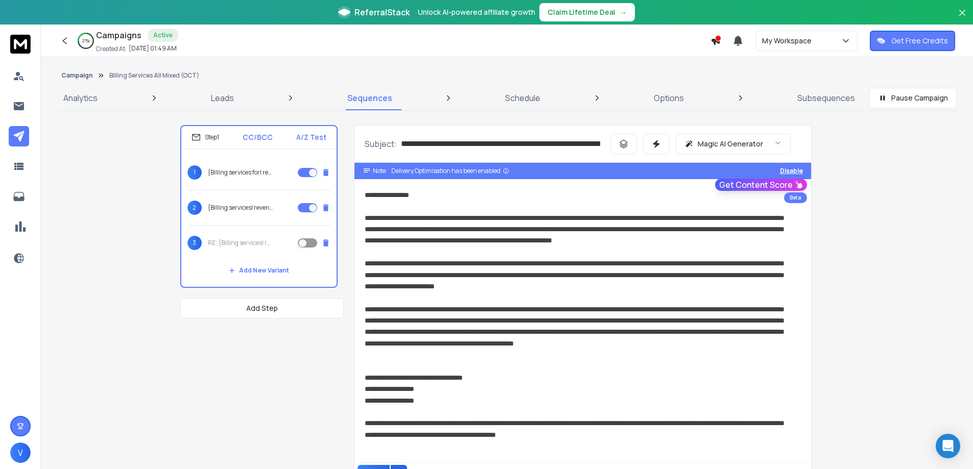
click at [239, 208] on p "{Billing services| revenue cycle management services|end-to-end billing service…" at bounding box center [240, 208] width 65 height 8
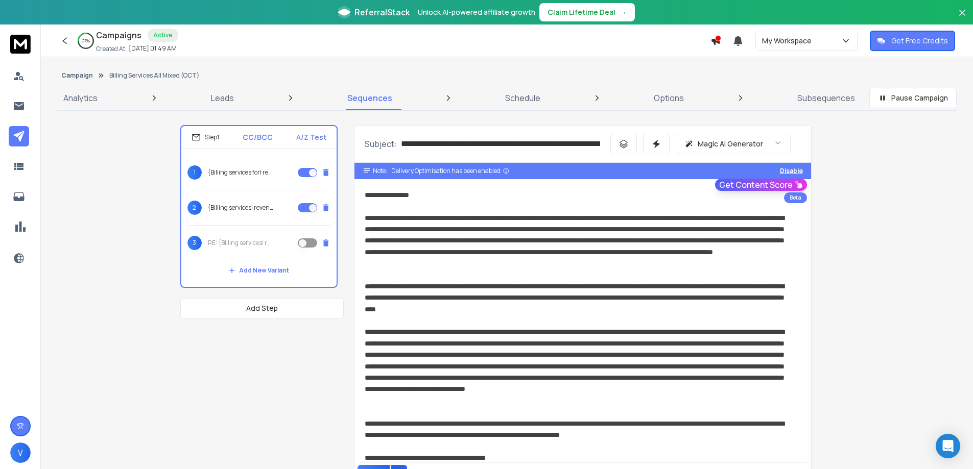
click at [247, 244] on p "RE: {Billing services| revenue cycle management services|end-to-end billing ser…" at bounding box center [240, 243] width 65 height 8
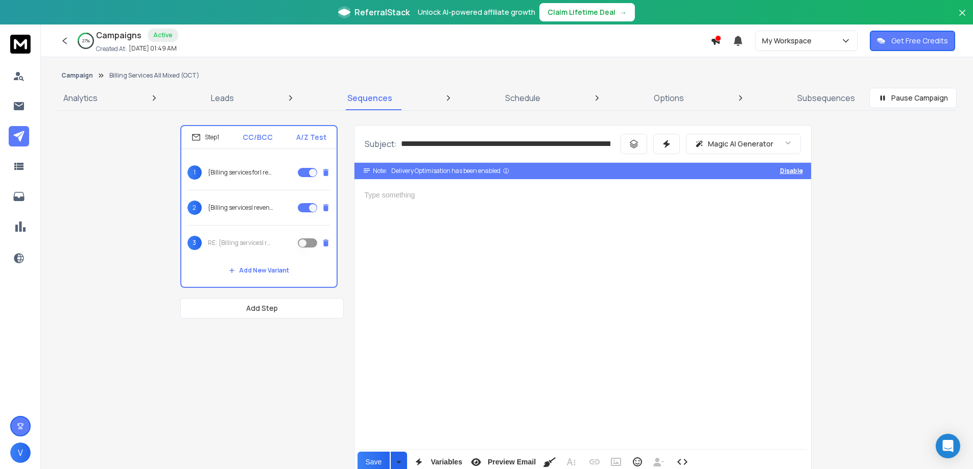
click at [326, 245] on icon at bounding box center [326, 242] width 6 height 7
type input "**********"
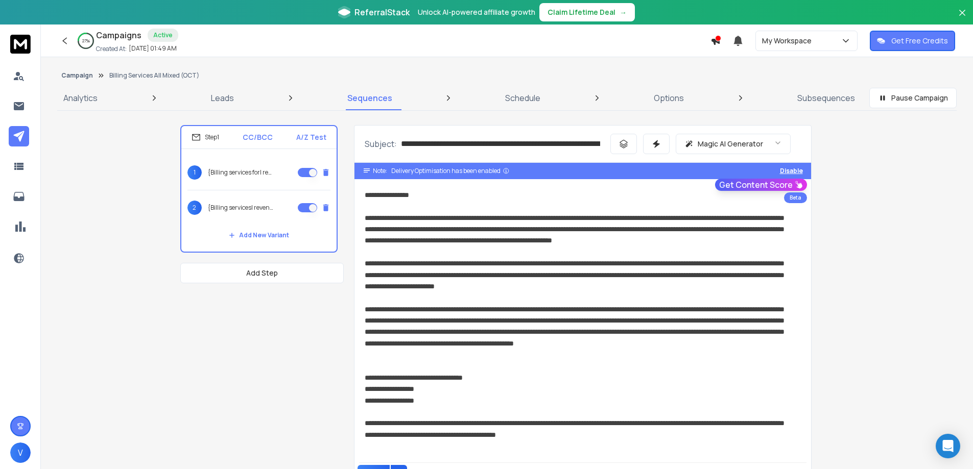
click at [135, 226] on div "**********" at bounding box center [506, 307] width 899 height 373
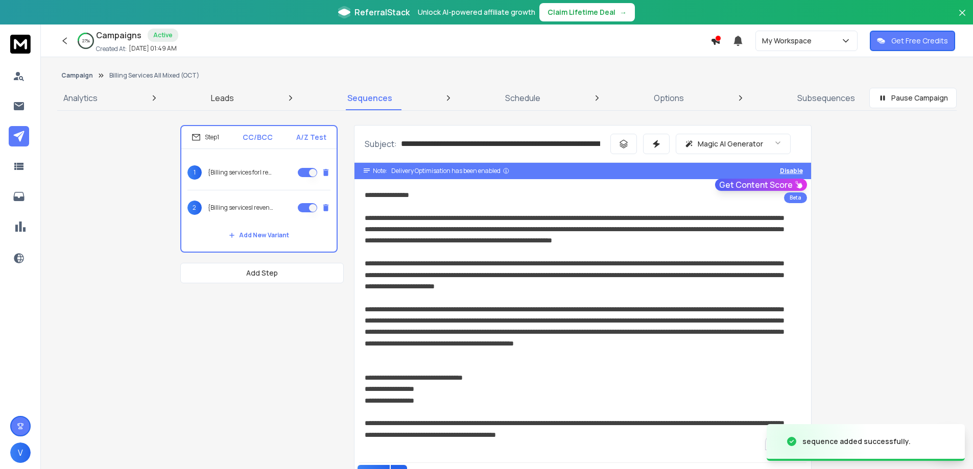
click at [229, 101] on p "Leads" at bounding box center [222, 98] width 23 height 12
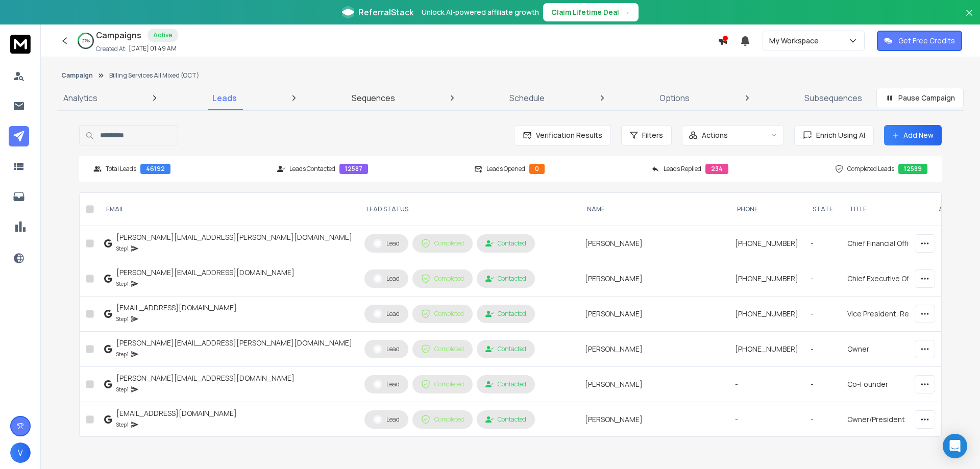
click at [368, 99] on p "Sequences" at bounding box center [373, 98] width 43 height 12
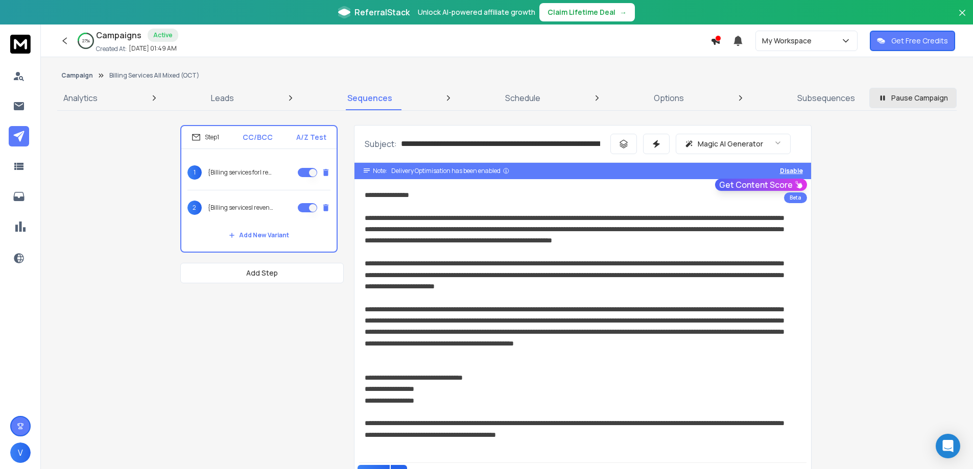
click at [932, 97] on button "Pause Campaign" at bounding box center [912, 98] width 87 height 20
